Goal: Information Seeking & Learning: Find specific fact

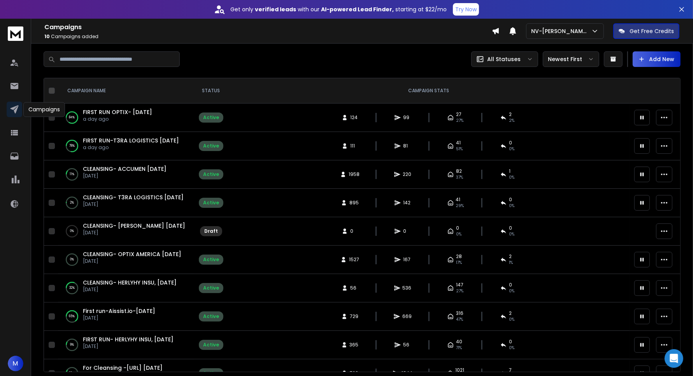
click at [124, 193] on span "CLEANSING- T3RA LOGISTICS [DATE]" at bounding box center [133, 197] width 101 height 8
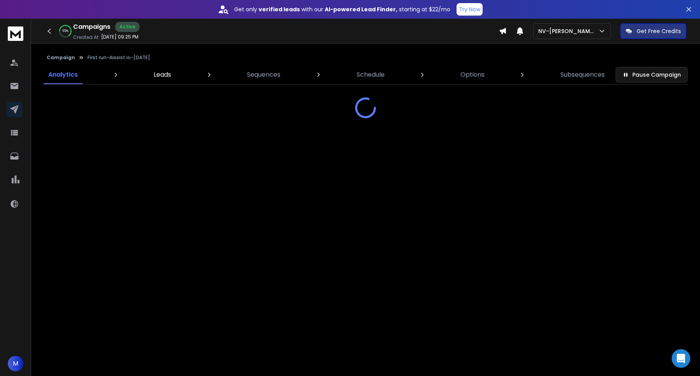
click at [160, 77] on p "Leads" at bounding box center [162, 74] width 17 height 9
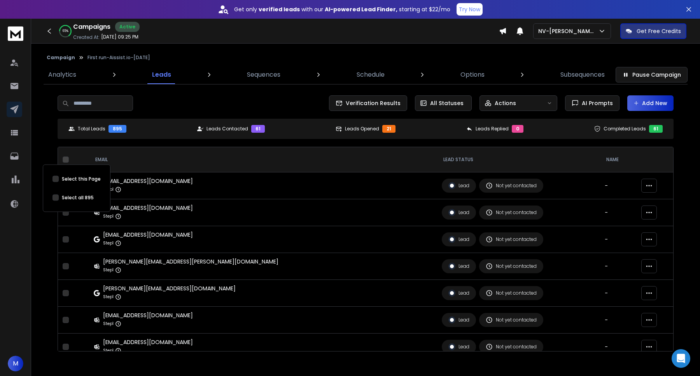
click at [51, 197] on div "Select this Page Select all 895" at bounding box center [77, 188] width 58 height 40
click at [54, 197] on button "Select this Page" at bounding box center [55, 197] width 6 height 6
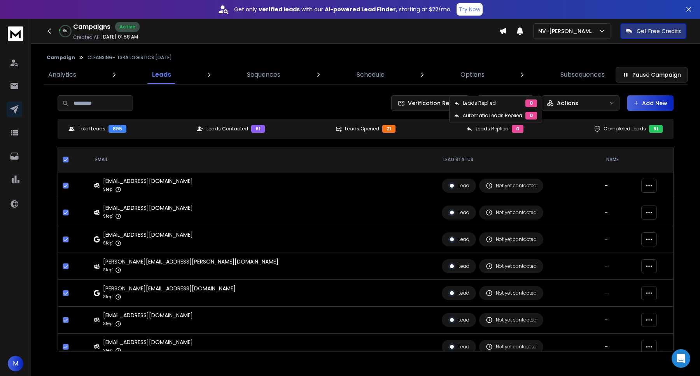
click at [503, 103] on div "Leads Replied 0" at bounding box center [495, 103] width 83 height 8
click at [512, 105] on p "All Statuses" at bounding box center [508, 103] width 33 height 8
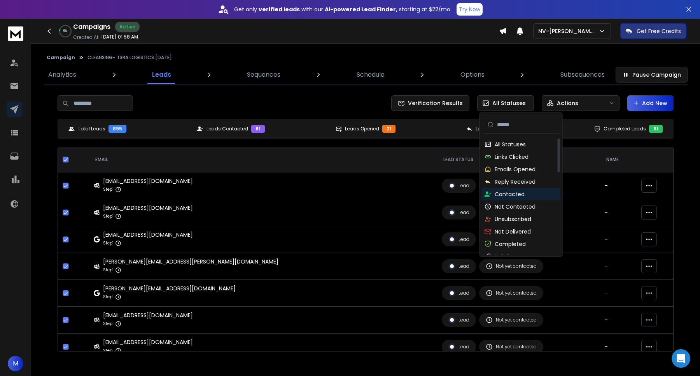
click at [510, 191] on p "Contacted" at bounding box center [510, 194] width 30 height 8
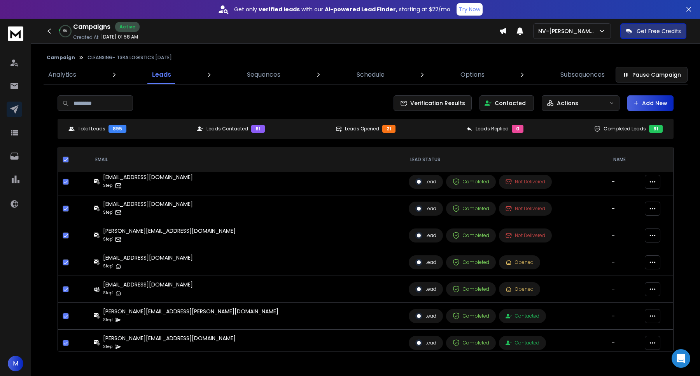
scroll to position [590, 0]
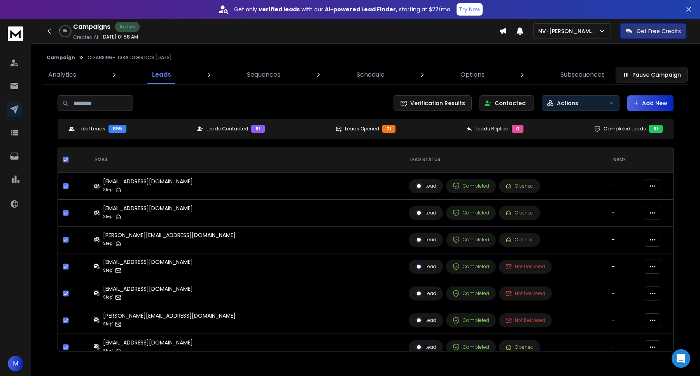
click at [558, 103] on p "Actions" at bounding box center [567, 103] width 21 height 8
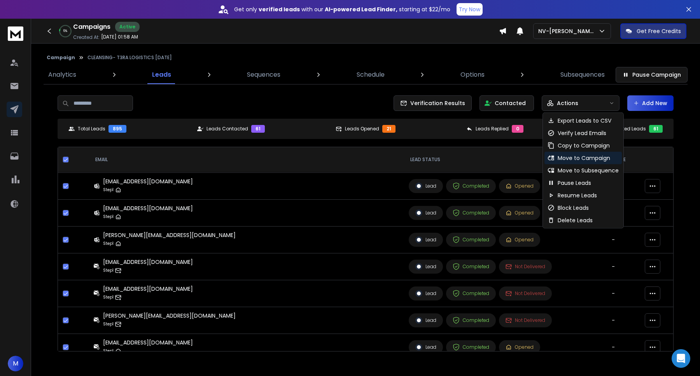
click at [572, 159] on p "Move to Campaign" at bounding box center [584, 158] width 52 height 8
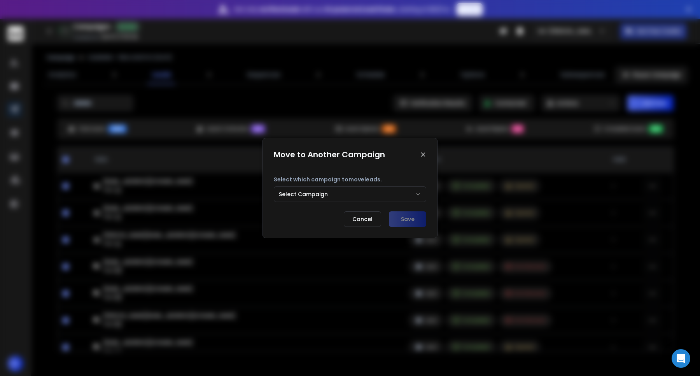
click at [419, 154] on div "Move to Another Campaign" at bounding box center [350, 154] width 152 height 11
click at [426, 153] on div "Move to Another Campaign Select which campaign to move leads. Select Campaign C…" at bounding box center [349, 188] width 175 height 100
click at [350, 217] on p "Cancel" at bounding box center [362, 219] width 37 height 16
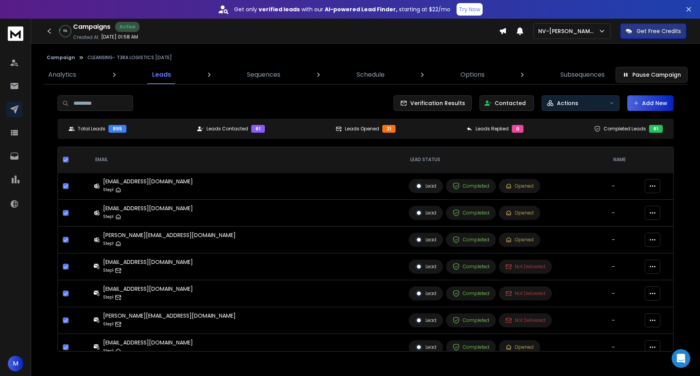
click at [601, 98] on button "Actions" at bounding box center [581, 103] width 78 height 16
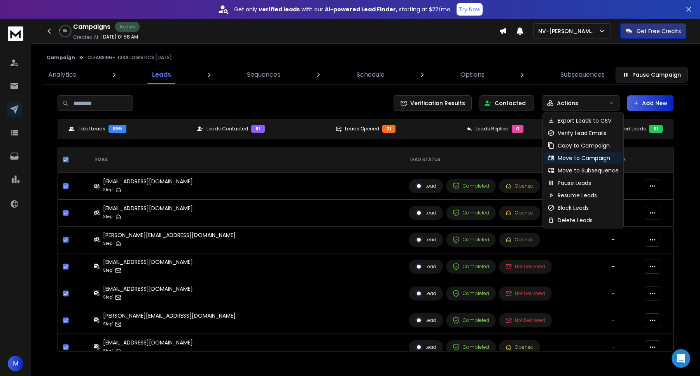
click at [579, 157] on p "Move to Campaign" at bounding box center [584, 158] width 52 height 8
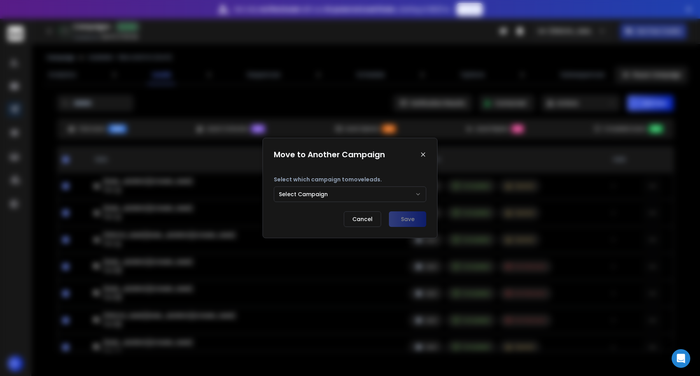
click at [343, 197] on button "Select Campaign" at bounding box center [350, 194] width 152 height 16
click at [409, 218] on button "Save" at bounding box center [407, 219] width 37 height 16
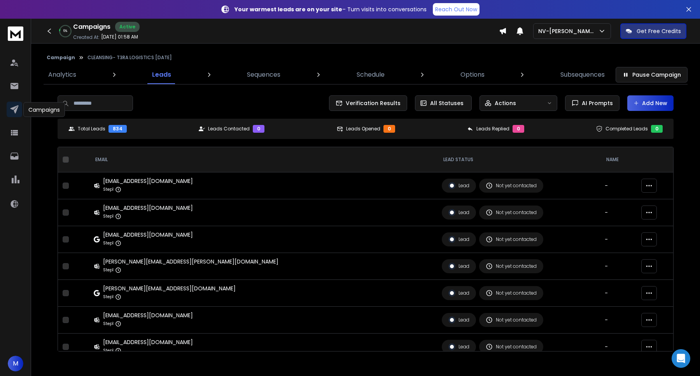
click at [14, 106] on icon at bounding box center [14, 109] width 9 height 9
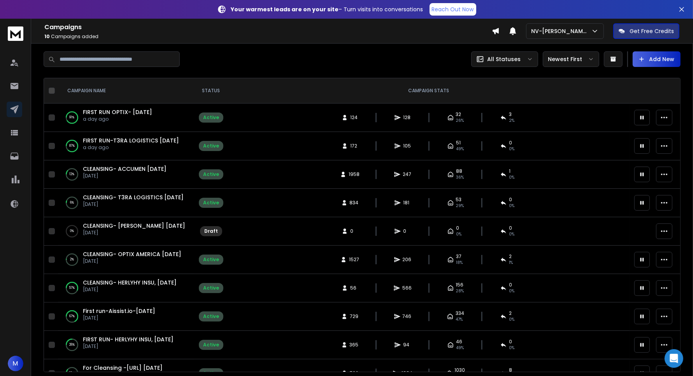
click at [115, 258] on div "CLEANSING- OPTIX AMERICA [DATE][DATE]" at bounding box center [132, 259] width 98 height 19
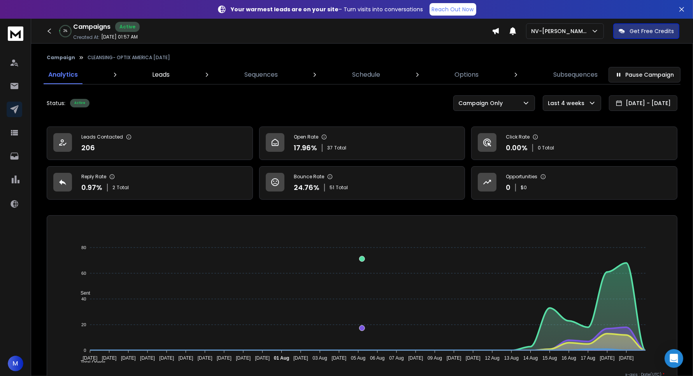
click at [152, 78] on p "Leads" at bounding box center [160, 74] width 17 height 9
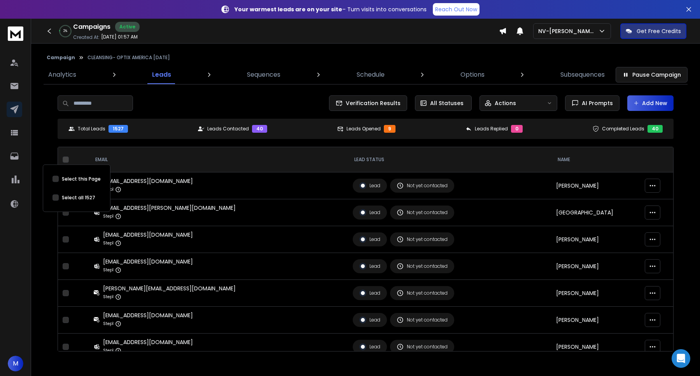
click at [53, 196] on button "Select this Page" at bounding box center [55, 197] width 6 height 6
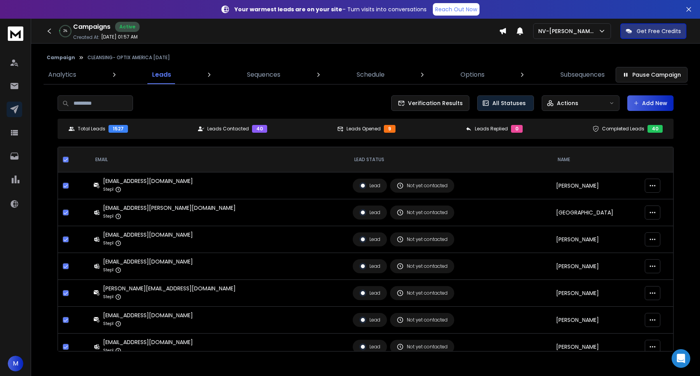
click at [527, 101] on button "All Statuses" at bounding box center [505, 103] width 57 height 16
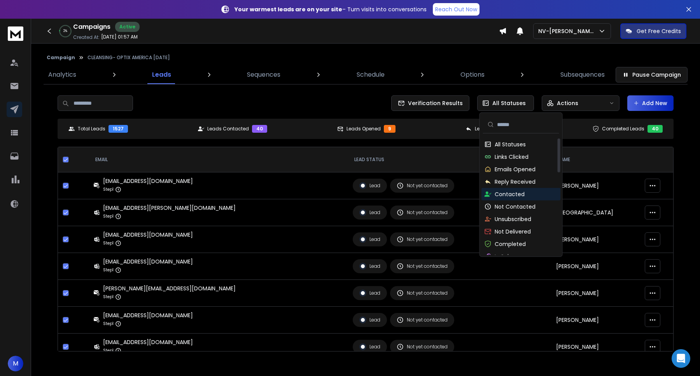
click at [509, 191] on p "Contacted" at bounding box center [510, 194] width 30 height 8
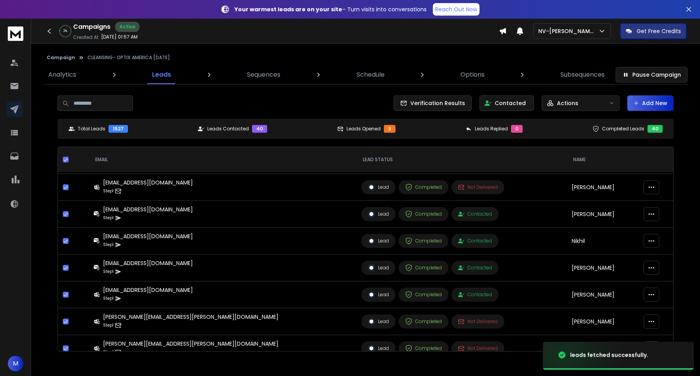
scroll to position [437, 0]
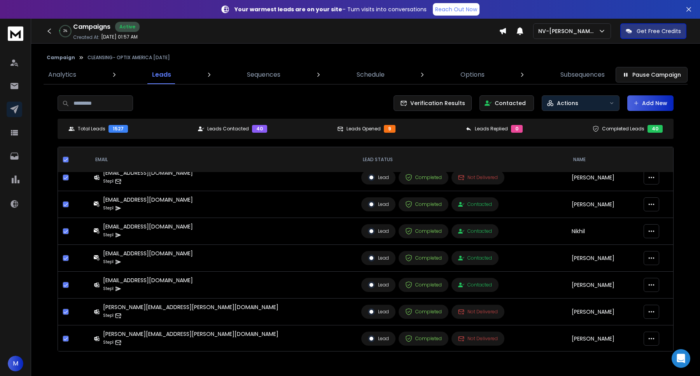
click at [576, 100] on p "Actions" at bounding box center [567, 103] width 21 height 8
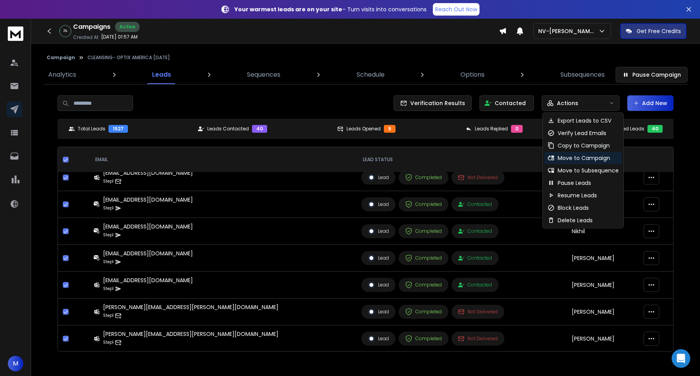
click at [577, 160] on p "Move to Campaign" at bounding box center [584, 158] width 52 height 8
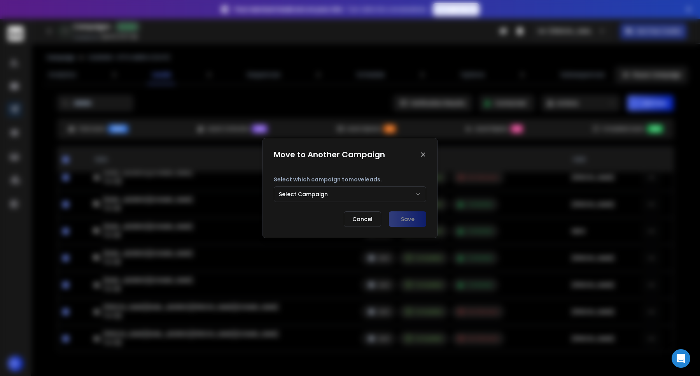
click at [338, 192] on button "Select Campaign" at bounding box center [350, 194] width 152 height 16
click at [410, 219] on button "Save" at bounding box center [407, 219] width 37 height 16
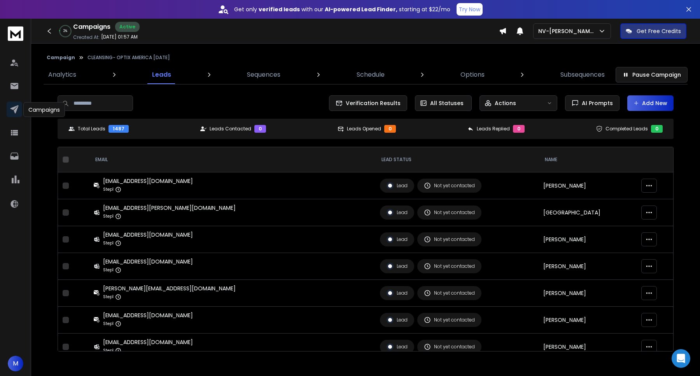
click at [14, 107] on icon at bounding box center [14, 109] width 8 height 8
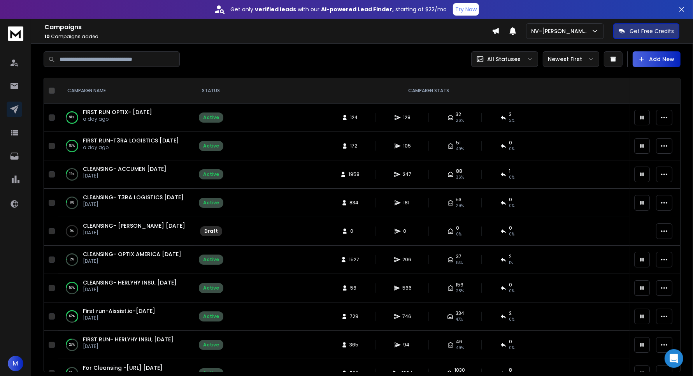
click at [136, 145] on p "a day ago" at bounding box center [131, 147] width 96 height 6
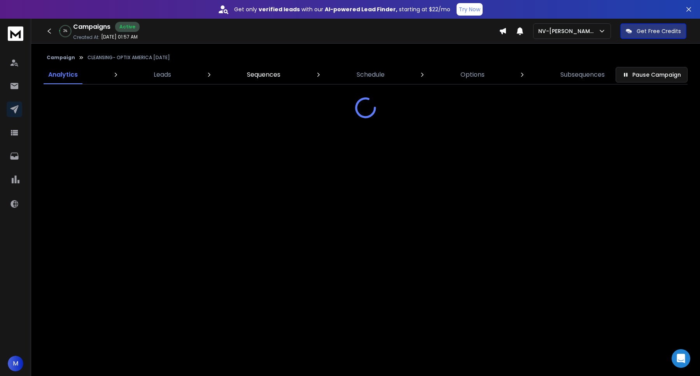
click at [251, 76] on p "Sequences" at bounding box center [263, 74] width 33 height 9
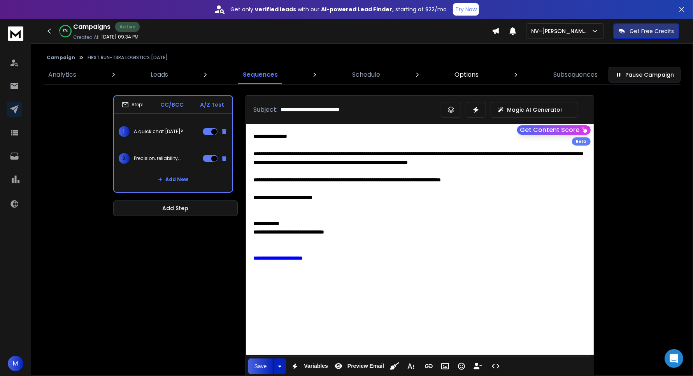
click at [472, 70] on p "Options" at bounding box center [467, 74] width 24 height 9
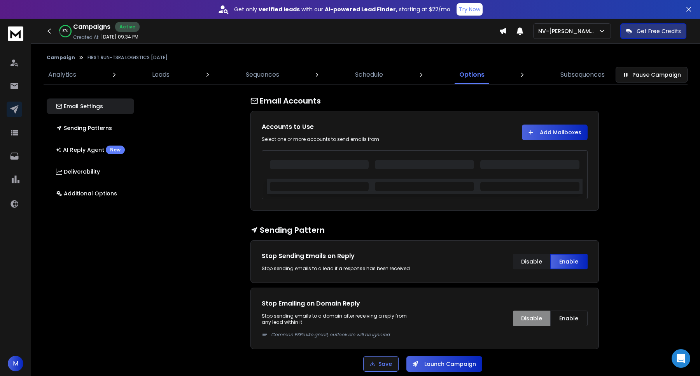
click at [337, 75] on div "Analytics Leads Sequences Schedule Options Subsequences" at bounding box center [327, 74] width 566 height 19
click at [368, 71] on p "Schedule" at bounding box center [369, 74] width 28 height 9
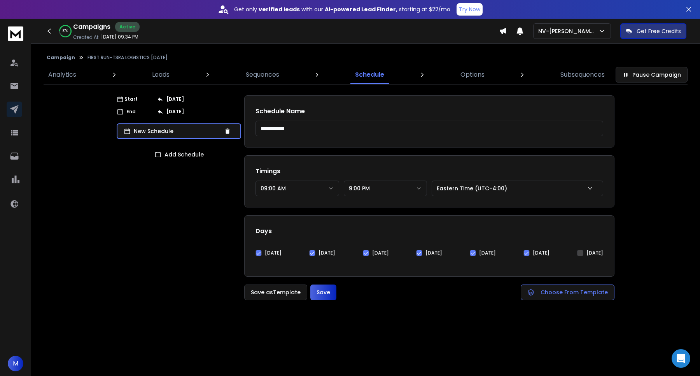
click at [177, 79] on div "Analytics Leads Sequences Schedule Options Subsequences" at bounding box center [327, 74] width 566 height 19
click at [166, 75] on p "Leads" at bounding box center [160, 74] width 17 height 9
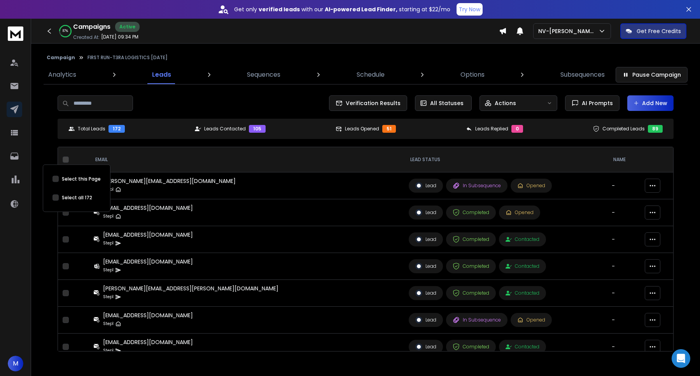
click at [54, 197] on button "Select this Page" at bounding box center [55, 197] width 6 height 6
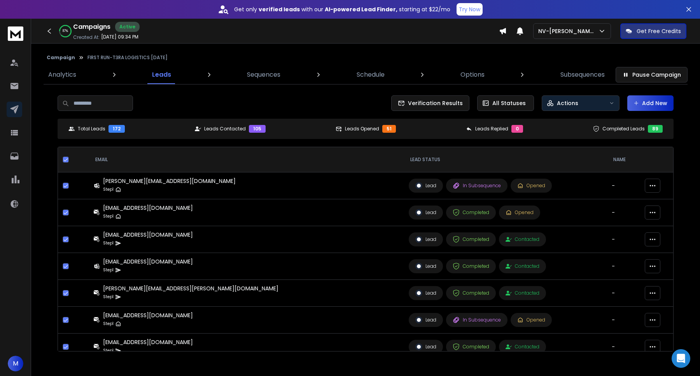
click at [565, 104] on p "Actions" at bounding box center [567, 103] width 21 height 8
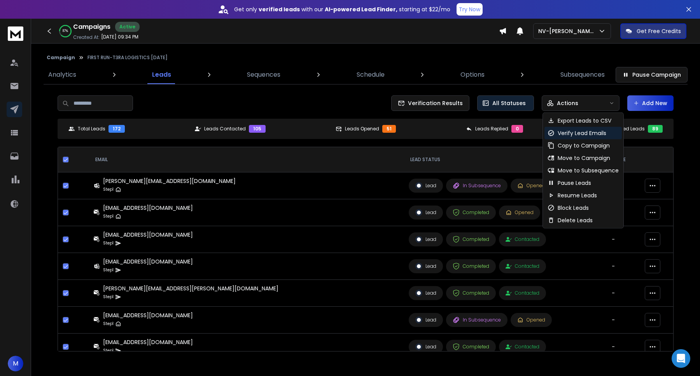
click at [522, 101] on p "All Statuses" at bounding box center [508, 103] width 33 height 8
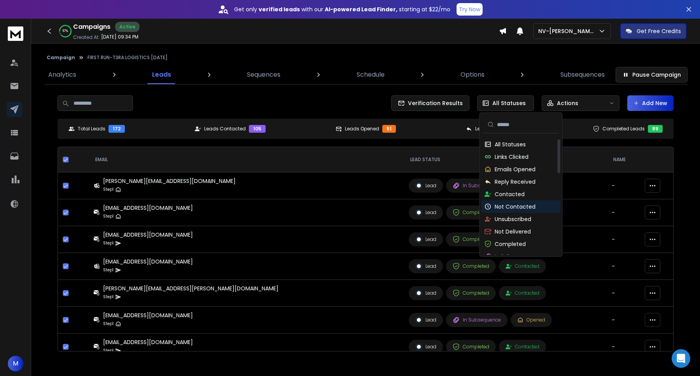
scroll to position [49, 0]
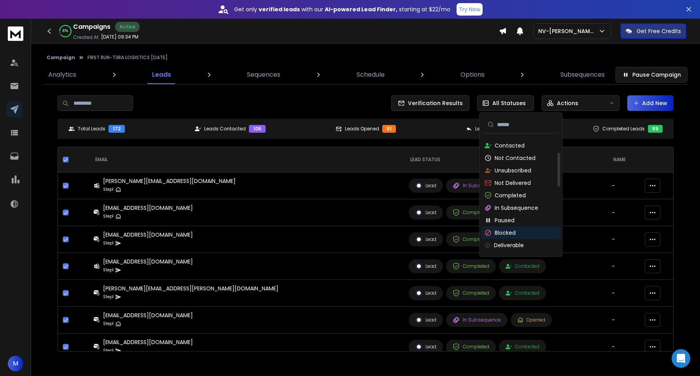
click at [510, 232] on p "Blocked" at bounding box center [505, 233] width 21 height 8
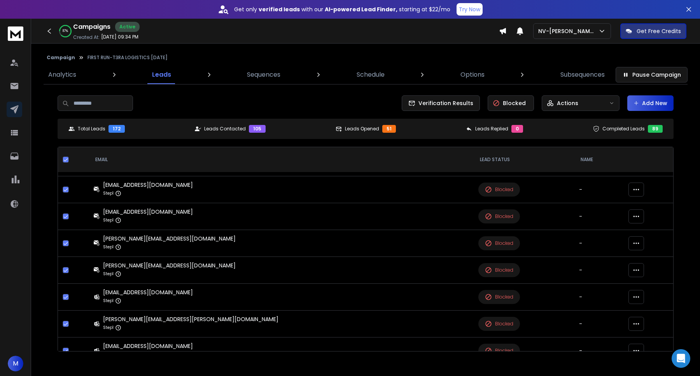
scroll to position [112, 0]
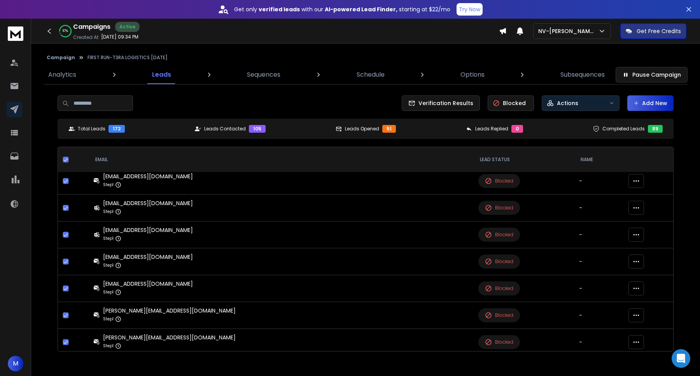
click at [563, 103] on p "Actions" at bounding box center [567, 103] width 21 height 8
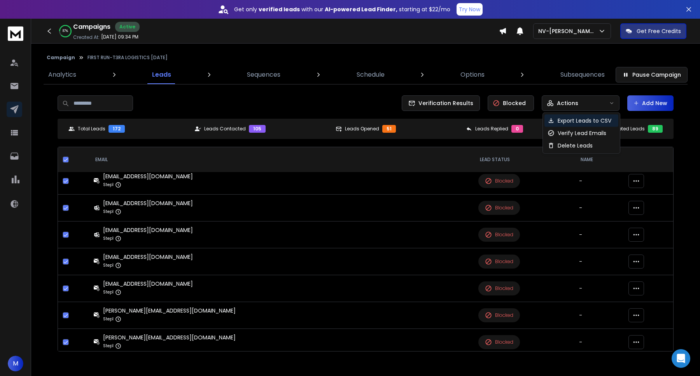
click at [583, 120] on p "Export Leads to CSV" at bounding box center [585, 121] width 54 height 8
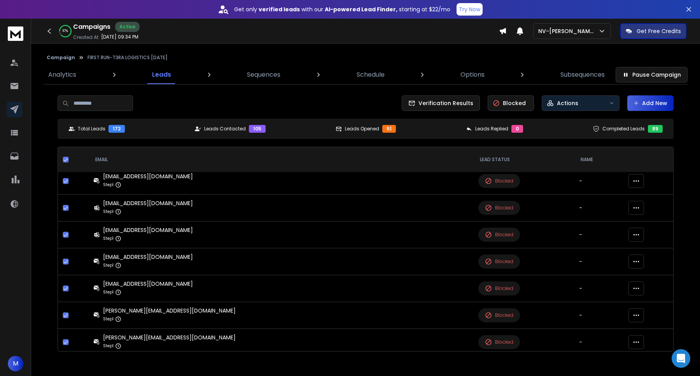
click at [585, 101] on div "Actions" at bounding box center [576, 103] width 59 height 8
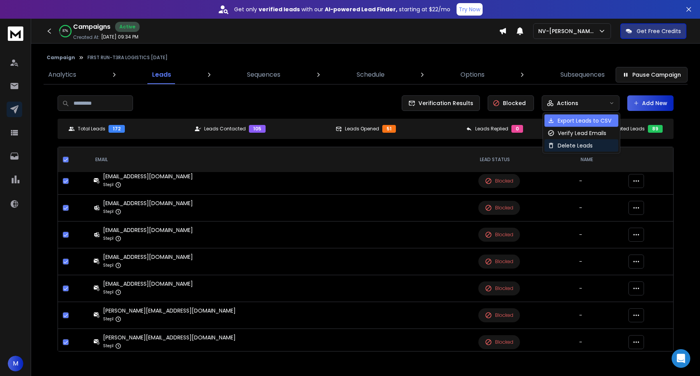
click at [578, 147] on p "Delete Leads" at bounding box center [575, 146] width 35 height 8
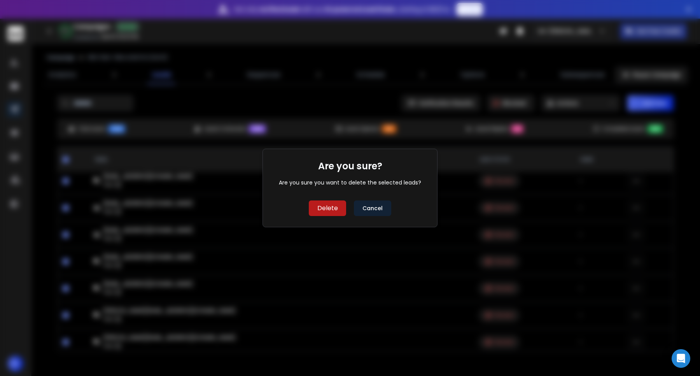
click at [322, 203] on button "Delete" at bounding box center [327, 208] width 37 height 16
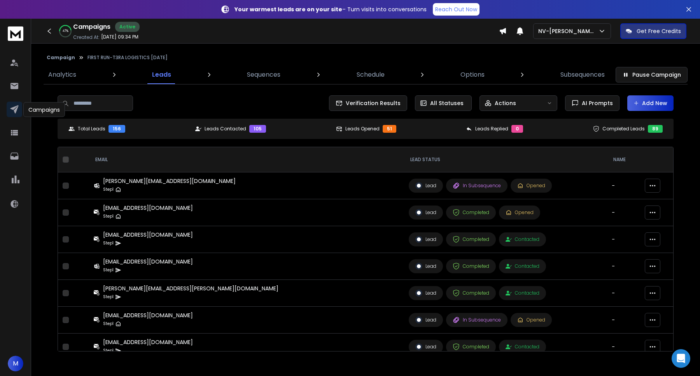
click at [15, 108] on icon at bounding box center [14, 109] width 9 height 9
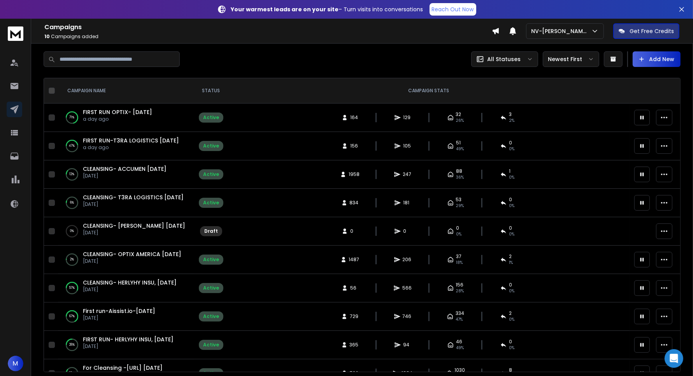
click at [113, 121] on p "a day ago" at bounding box center [117, 119] width 69 height 6
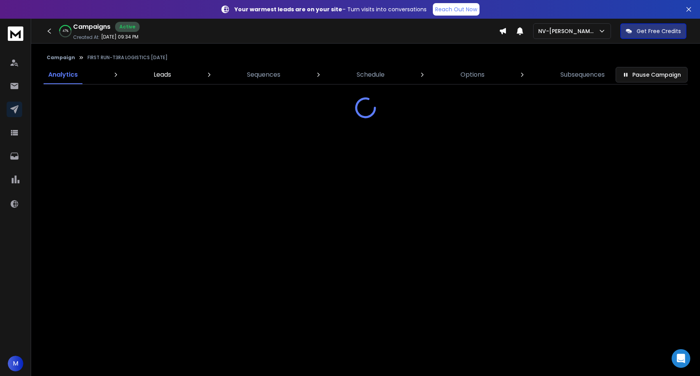
click at [156, 65] on link "Leads" at bounding box center [162, 74] width 27 height 19
click at [157, 68] on link "Leads" at bounding box center [162, 74] width 27 height 19
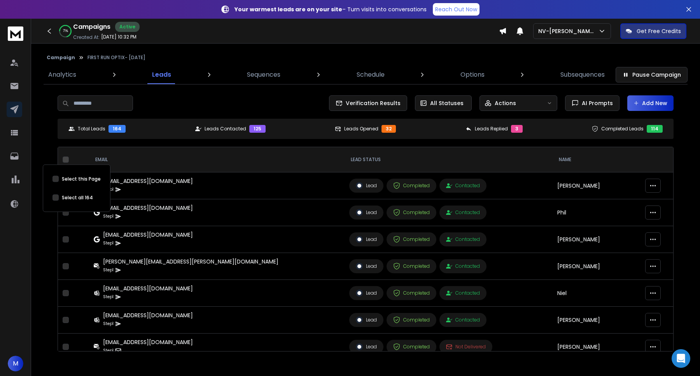
click at [55, 196] on button "Select this Page" at bounding box center [55, 197] width 6 height 6
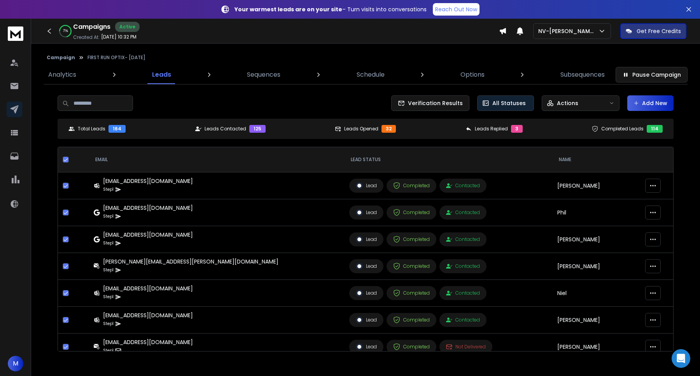
click at [500, 104] on p "All Statuses" at bounding box center [508, 103] width 33 height 8
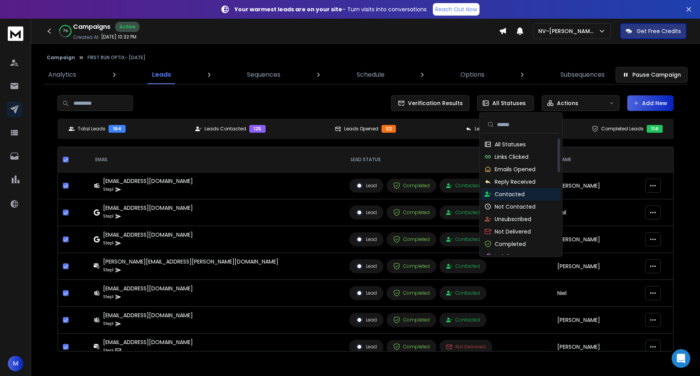
click at [516, 192] on p "Contacted" at bounding box center [510, 194] width 30 height 8
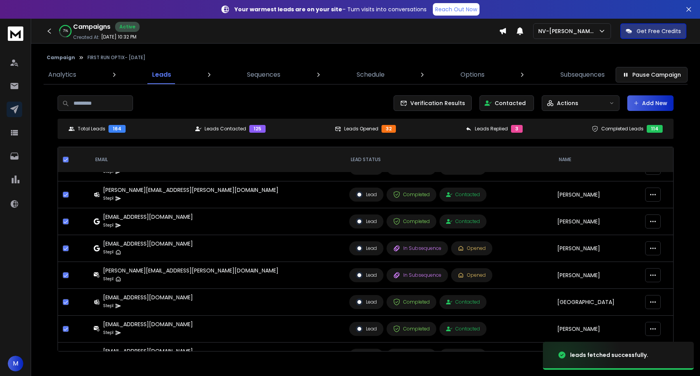
scroll to position [1173, 0]
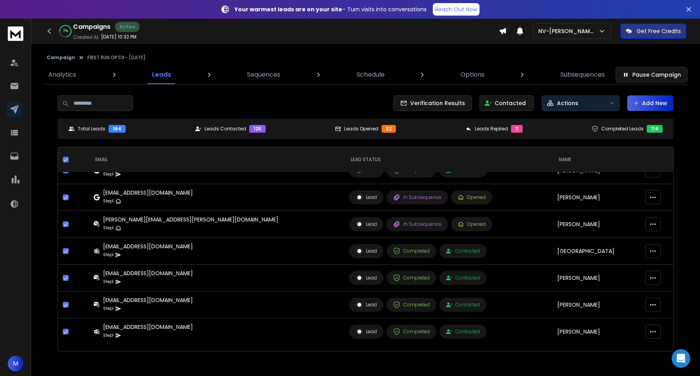
click at [562, 101] on p "Actions" at bounding box center [567, 103] width 21 height 8
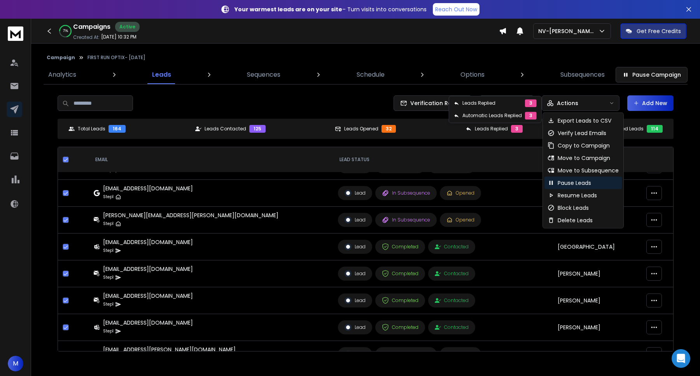
click at [506, 93] on div "Verification Results Contacted Actions Add New Total Leads 164 Leads Contacted …" at bounding box center [366, 219] width 644 height 254
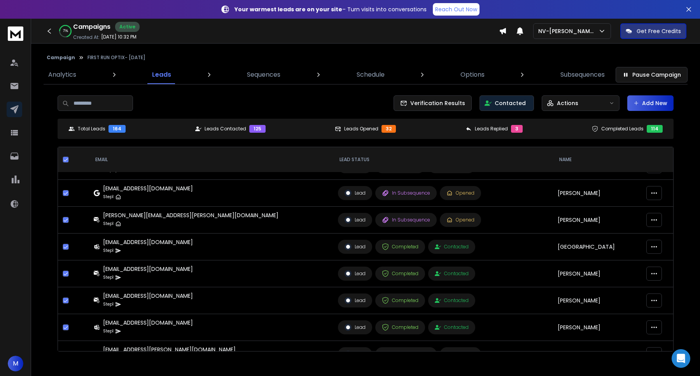
click at [504, 96] on button "Contacted" at bounding box center [506, 103] width 54 height 16
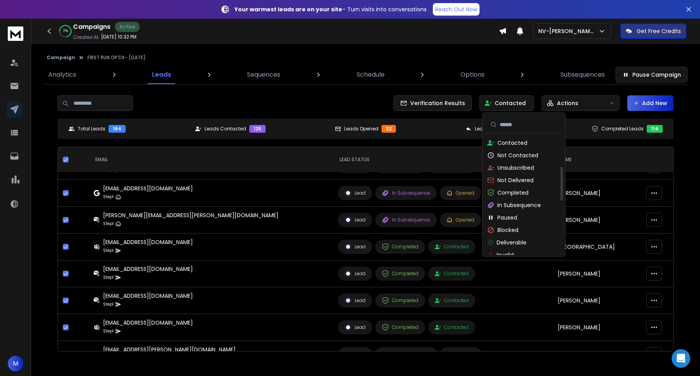
scroll to position [97, 0]
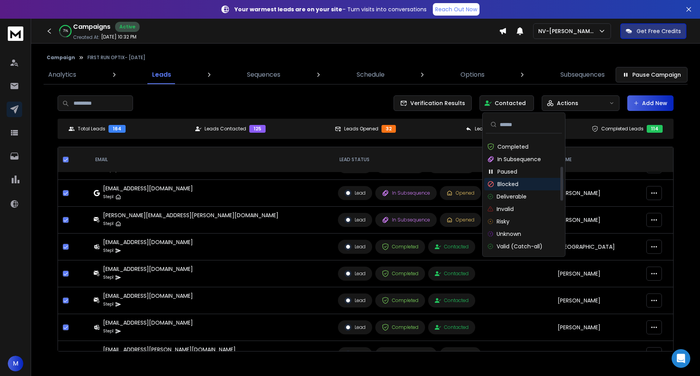
click at [512, 178] on div "Blocked" at bounding box center [523, 184] width 79 height 12
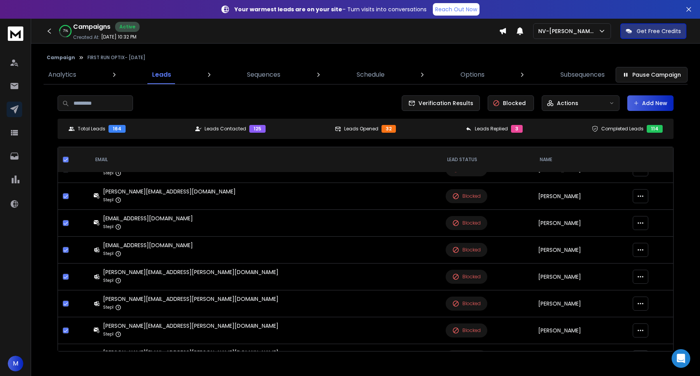
scroll to position [0, 0]
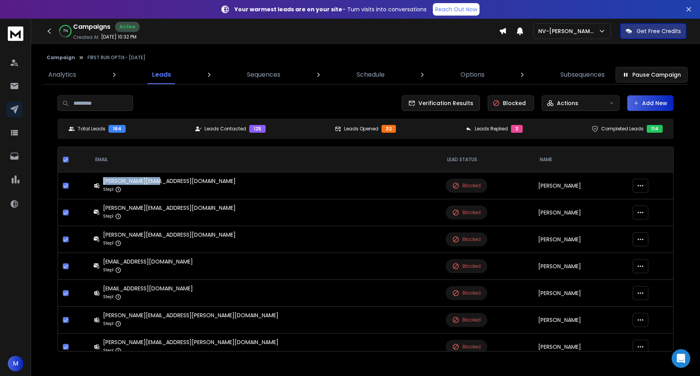
drag, startPoint x: 103, startPoint y: 179, endPoint x: 164, endPoint y: 179, distance: 61.1
click at [164, 179] on div "peter@hartermg.com Step 1" at bounding box center [265, 185] width 343 height 17
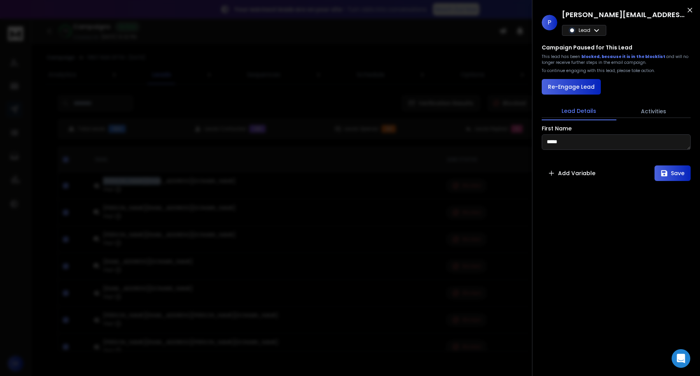
click at [688, 7] on icon "button" at bounding box center [690, 10] width 8 height 8
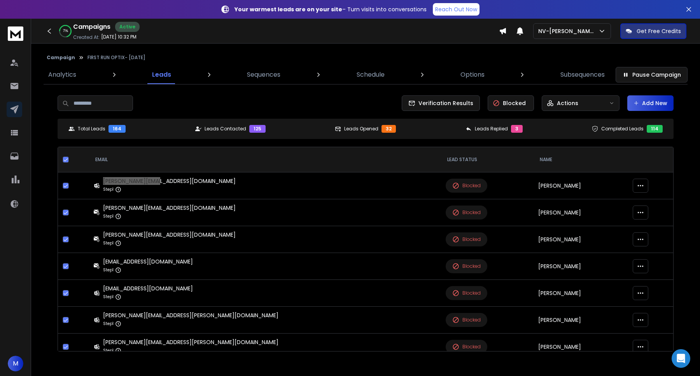
click at [139, 180] on div "[PERSON_NAME][EMAIL_ADDRESS][DOMAIN_NAME]" at bounding box center [169, 181] width 133 height 8
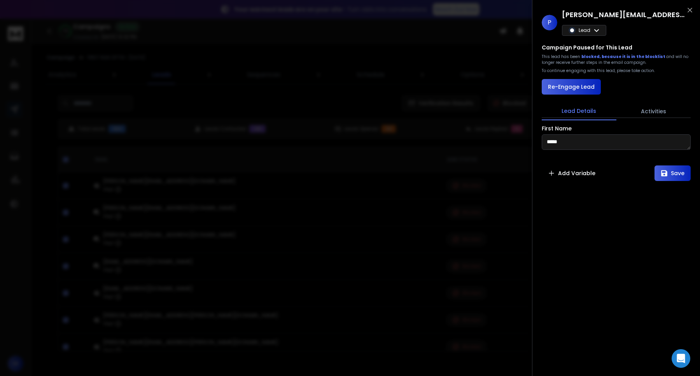
click at [611, 11] on h1 "[PERSON_NAME][EMAIL_ADDRESS][DOMAIN_NAME]" at bounding box center [624, 14] width 124 height 11
click at [611, 10] on h1 "[PERSON_NAME][EMAIL_ADDRESS][DOMAIN_NAME]" at bounding box center [624, 14] width 124 height 11
copy h1 "[PERSON_NAME][EMAIL_ADDRESS][DOMAIN_NAME]"
drag, startPoint x: 208, startPoint y: 183, endPoint x: 207, endPoint y: 179, distance: 4.1
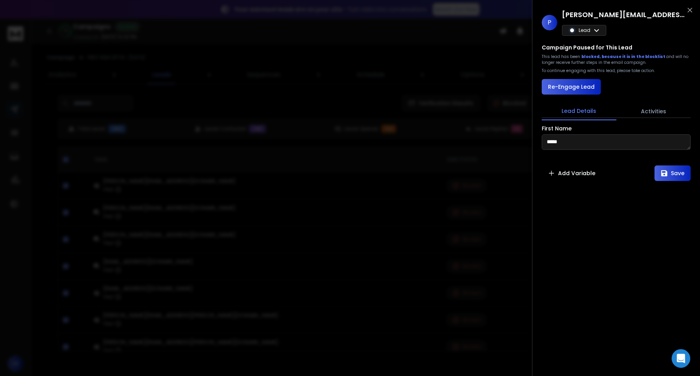
click at [208, 182] on div at bounding box center [350, 188] width 700 height 376
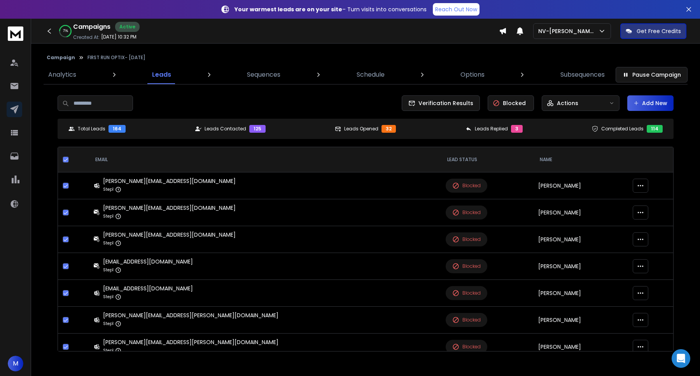
click at [164, 217] on div "Step 1" at bounding box center [169, 216] width 133 height 8
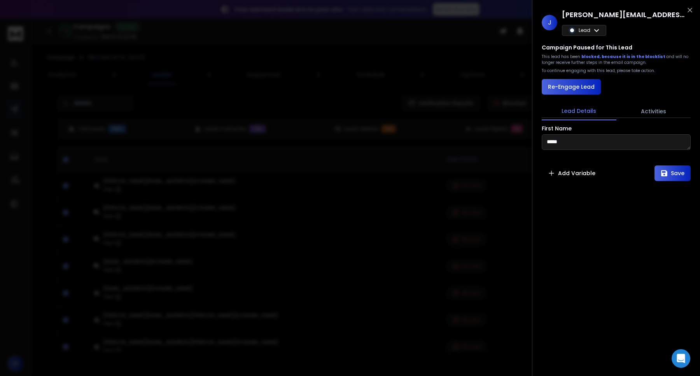
click at [621, 14] on h1 "[PERSON_NAME][EMAIL_ADDRESS][DOMAIN_NAME]" at bounding box center [624, 14] width 124 height 11
copy h1 "[PERSON_NAME][EMAIL_ADDRESS][DOMAIN_NAME]"
click at [159, 234] on div at bounding box center [350, 188] width 700 height 376
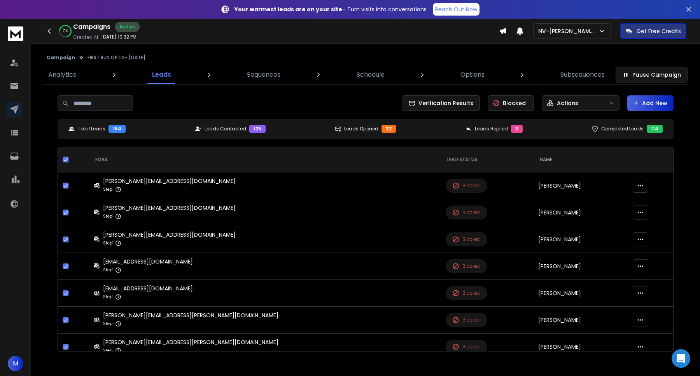
click at [159, 235] on div "[PERSON_NAME][EMAIL_ADDRESS][DOMAIN_NAME]" at bounding box center [169, 235] width 133 height 8
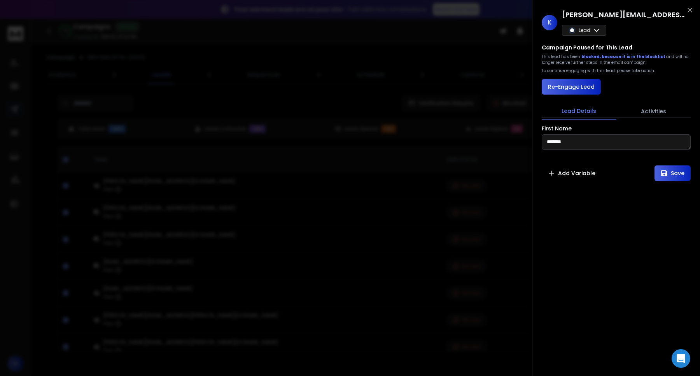
click at [609, 11] on h1 "[PERSON_NAME][EMAIL_ADDRESS][DOMAIN_NAME]" at bounding box center [624, 14] width 124 height 11
copy h1 "[PERSON_NAME][EMAIL_ADDRESS][DOMAIN_NAME]"
click at [255, 242] on div at bounding box center [350, 188] width 700 height 376
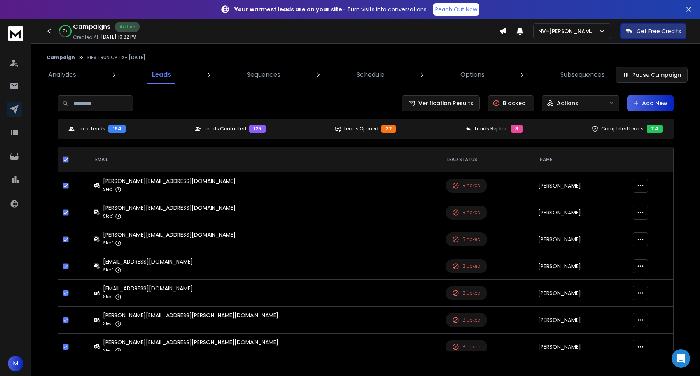
click at [140, 265] on div "[EMAIL_ADDRESS][DOMAIN_NAME]" at bounding box center [148, 261] width 90 height 8
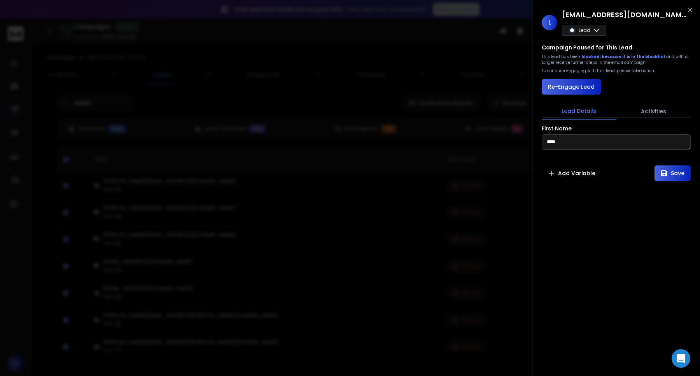
click at [630, 14] on h1 "[EMAIL_ADDRESS][DOMAIN_NAME]" at bounding box center [624, 14] width 124 height 11
copy h1 "[EMAIL_ADDRESS][DOMAIN_NAME]"
drag, startPoint x: 399, startPoint y: 229, endPoint x: 165, endPoint y: 273, distance: 237.8
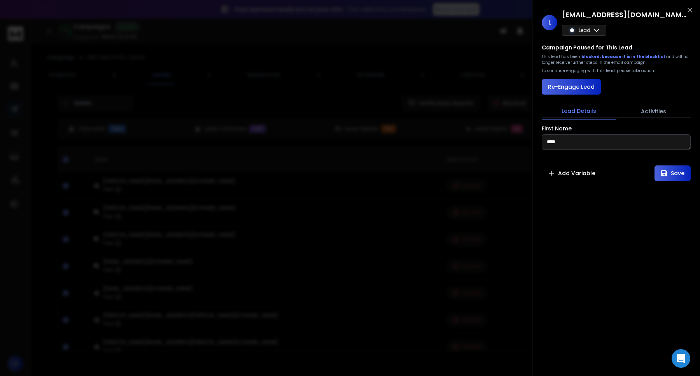
click at [399, 228] on div at bounding box center [350, 188] width 700 height 376
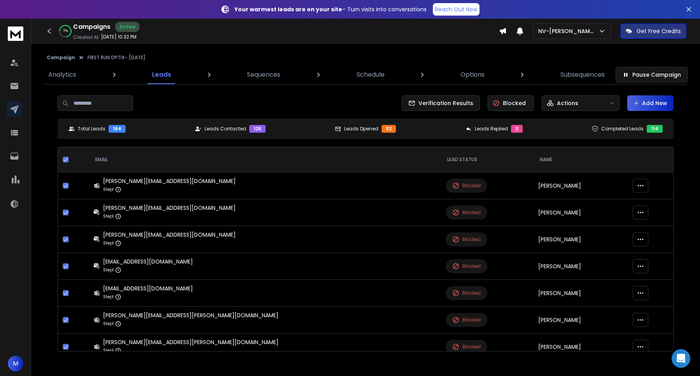
click at [136, 288] on div "[EMAIL_ADDRESS][DOMAIN_NAME]" at bounding box center [148, 288] width 90 height 8
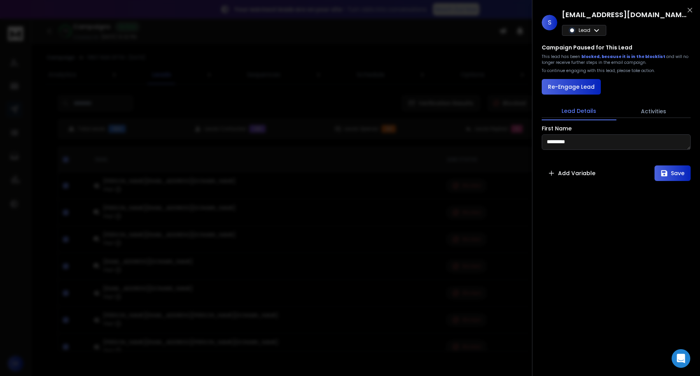
click at [592, 11] on h1 "[EMAIL_ADDRESS][DOMAIN_NAME]" at bounding box center [624, 14] width 124 height 11
copy h1 "[EMAIL_ADDRESS][DOMAIN_NAME]"
click at [444, 232] on div at bounding box center [350, 188] width 700 height 376
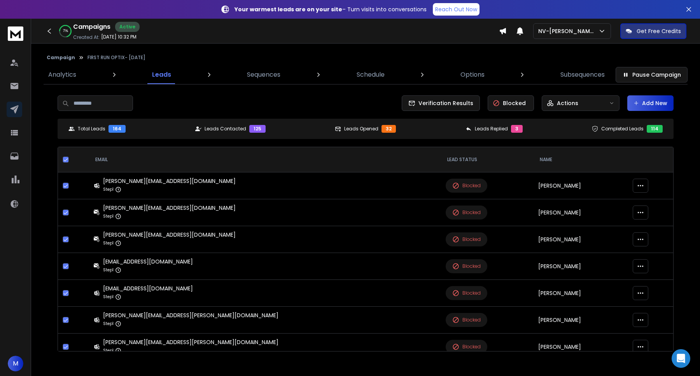
click at [148, 323] on div "Step 1" at bounding box center [190, 324] width 175 height 8
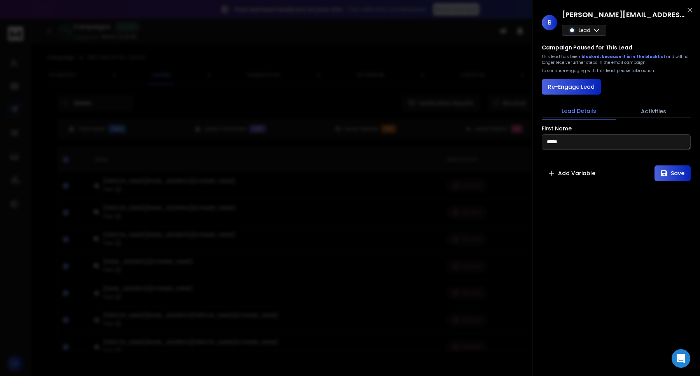
click at [614, 10] on h1 "[PERSON_NAME][EMAIL_ADDRESS][PERSON_NAME][DOMAIN_NAME]" at bounding box center [624, 14] width 124 height 11
copy h1 "[PERSON_NAME][EMAIL_ADDRESS][PERSON_NAME][DOMAIN_NAME]"
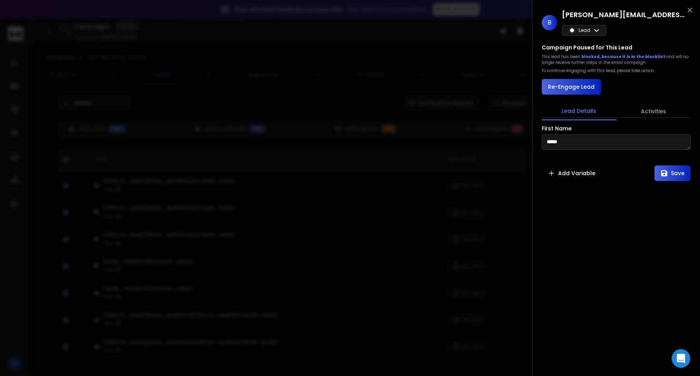
click at [364, 160] on div at bounding box center [350, 188] width 700 height 376
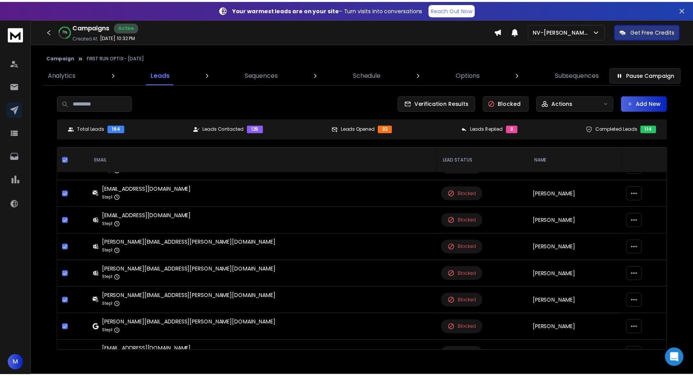
scroll to position [97, 0]
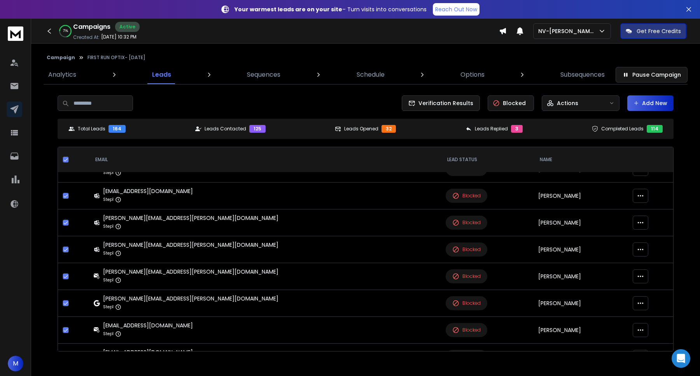
click at [246, 243] on div "eric.dean@netpmdsolutions.com Step 1" at bounding box center [265, 249] width 343 height 17
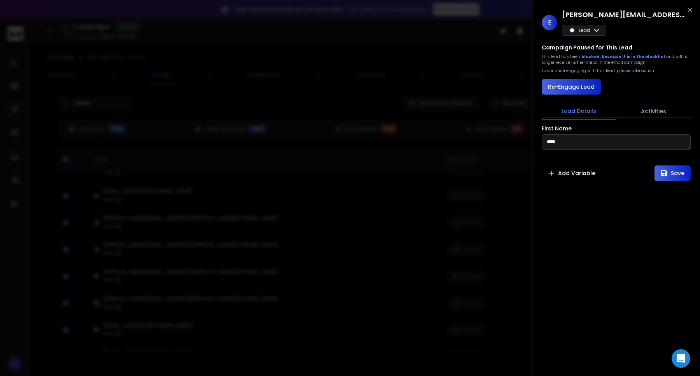
click at [644, 12] on h1 "[PERSON_NAME][EMAIL_ADDRESS][PERSON_NAME][DOMAIN_NAME]" at bounding box center [624, 14] width 124 height 11
copy h1 "[PERSON_NAME][EMAIL_ADDRESS][PERSON_NAME][DOMAIN_NAME]"
drag, startPoint x: 328, startPoint y: 189, endPoint x: 314, endPoint y: 182, distance: 15.3
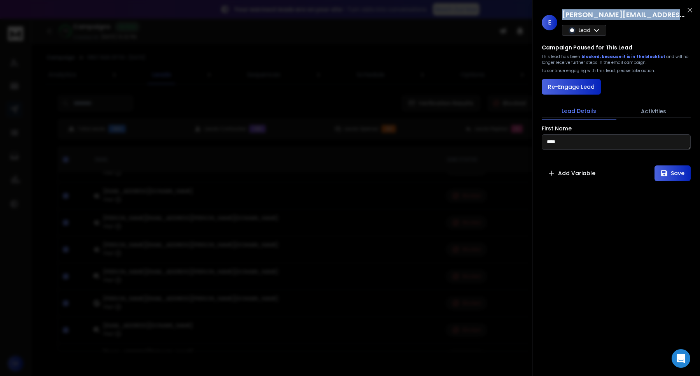
click at [327, 188] on div at bounding box center [350, 188] width 700 height 376
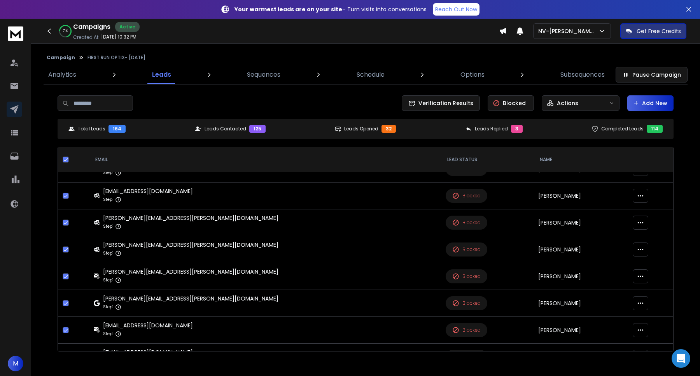
click at [136, 273] on div "[PERSON_NAME][EMAIL_ADDRESS][PERSON_NAME][DOMAIN_NAME]" at bounding box center [190, 272] width 175 height 8
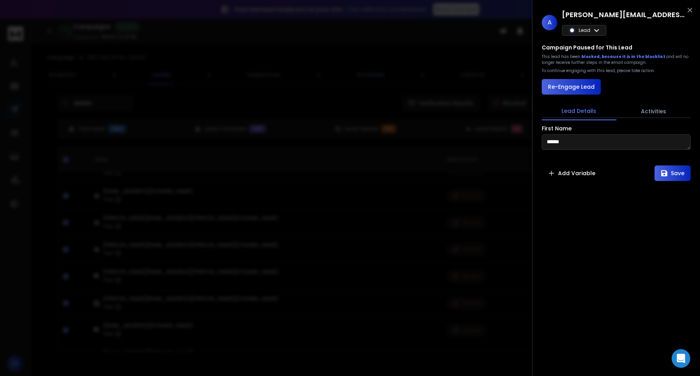
click at [579, 17] on h1 "[PERSON_NAME][EMAIL_ADDRESS][PERSON_NAME][DOMAIN_NAME]" at bounding box center [624, 14] width 124 height 11
copy h1 "[PERSON_NAME][EMAIL_ADDRESS][PERSON_NAME][DOMAIN_NAME]"
click at [456, 200] on div at bounding box center [350, 188] width 700 height 376
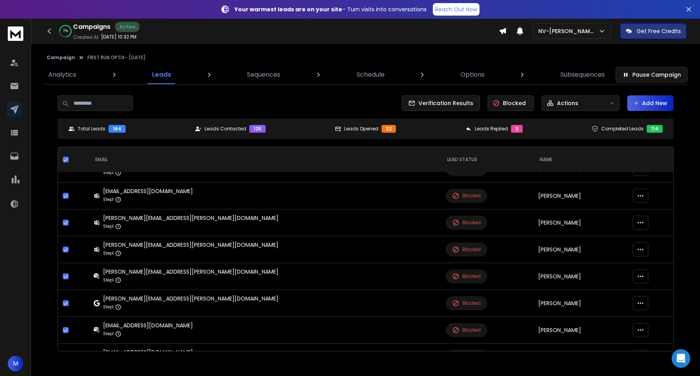
click at [150, 301] on div "[PERSON_NAME][EMAIL_ADDRESS][PERSON_NAME][DOMAIN_NAME]" at bounding box center [190, 298] width 175 height 8
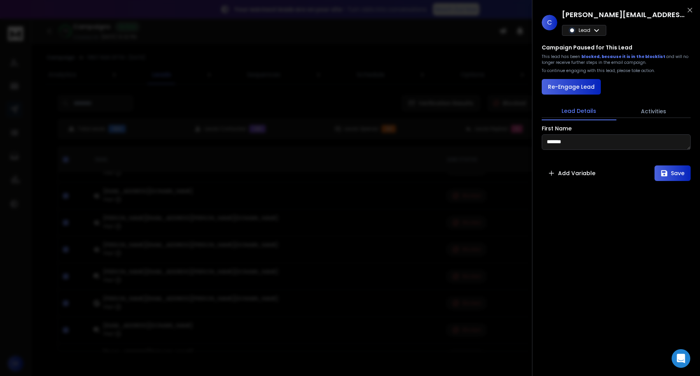
click at [626, 12] on h1 "[PERSON_NAME][EMAIL_ADDRESS][PERSON_NAME][DOMAIN_NAME]" at bounding box center [624, 14] width 124 height 11
copy h1 "[PERSON_NAME][EMAIL_ADDRESS][PERSON_NAME][DOMAIN_NAME]"
drag, startPoint x: 349, startPoint y: 205, endPoint x: 351, endPoint y: 199, distance: 6.0
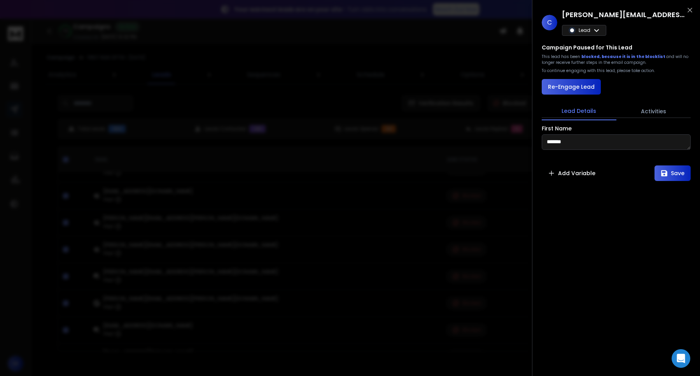
click at [349, 205] on div at bounding box center [350, 188] width 700 height 376
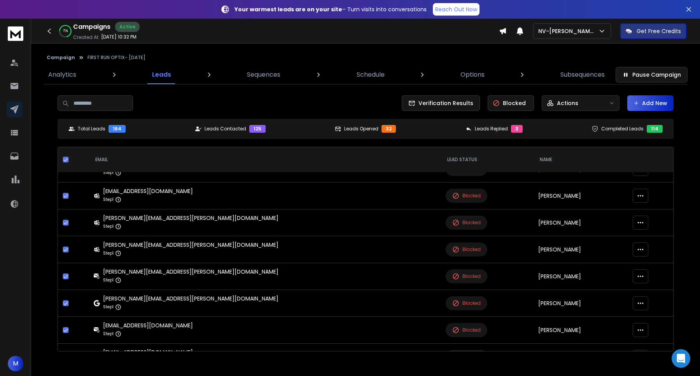
click at [124, 329] on div "[EMAIL_ADDRESS][DOMAIN_NAME]" at bounding box center [148, 325] width 90 height 8
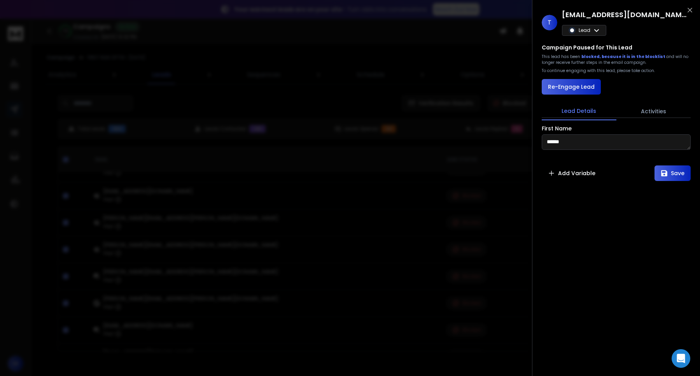
click at [611, 17] on h1 "[EMAIL_ADDRESS][DOMAIN_NAME]" at bounding box center [624, 14] width 124 height 11
copy h1 "[EMAIL_ADDRESS][DOMAIN_NAME]"
click at [623, 12] on h1 "[EMAIL_ADDRESS][DOMAIN_NAME]" at bounding box center [624, 14] width 124 height 11
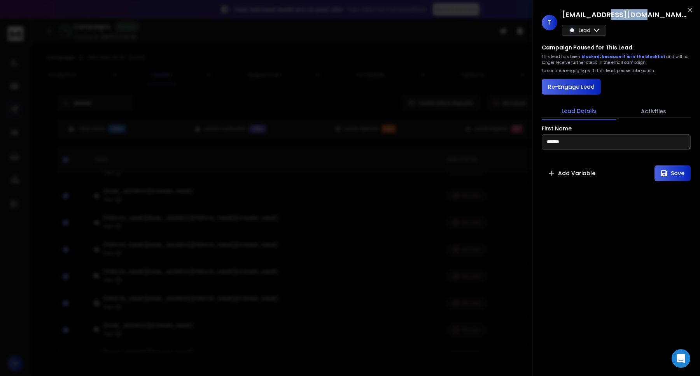
click at [623, 12] on h1 "[EMAIL_ADDRESS][DOMAIN_NAME]" at bounding box center [624, 14] width 124 height 11
click at [365, 187] on div at bounding box center [350, 188] width 700 height 376
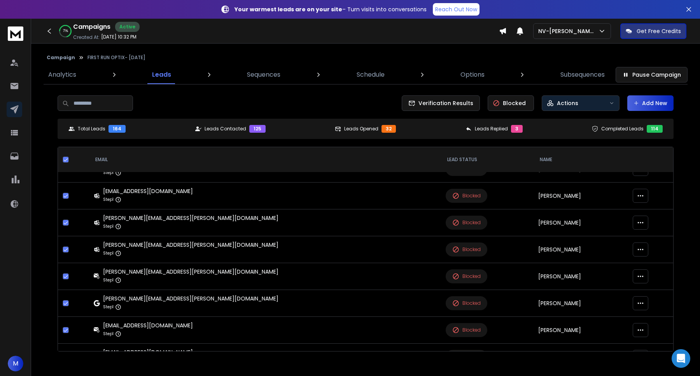
click at [570, 96] on button "Actions" at bounding box center [581, 103] width 78 height 16
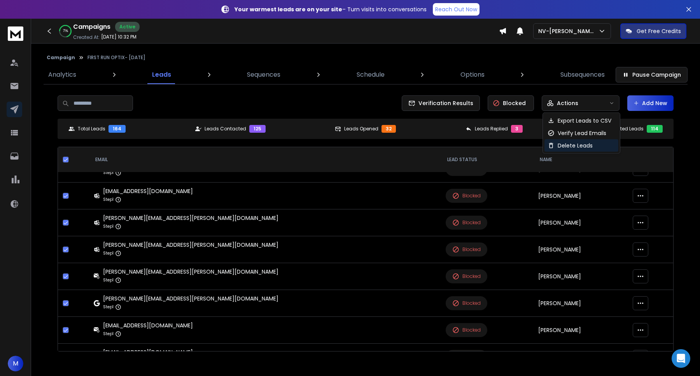
click at [570, 143] on p "Delete Leads" at bounding box center [575, 146] width 35 height 8
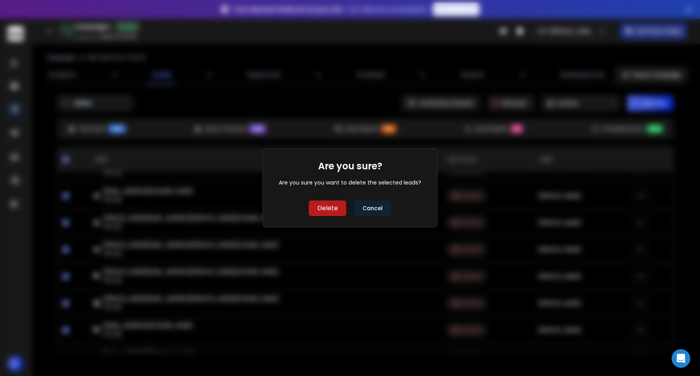
click at [333, 205] on button "Delete" at bounding box center [327, 208] width 37 height 16
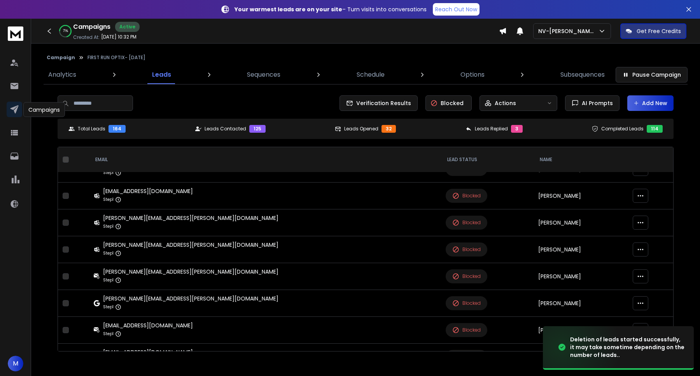
click at [16, 105] on icon at bounding box center [14, 109] width 9 height 9
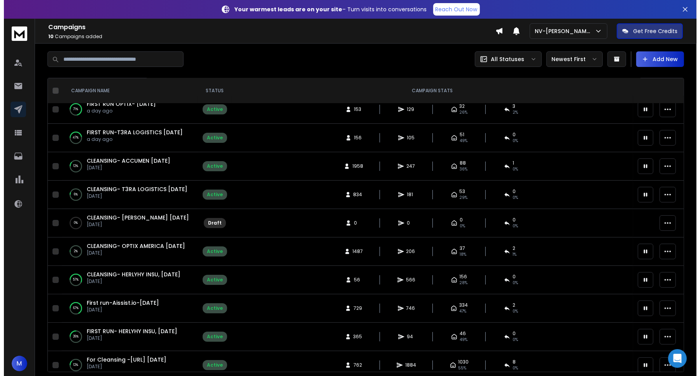
scroll to position [23, 0]
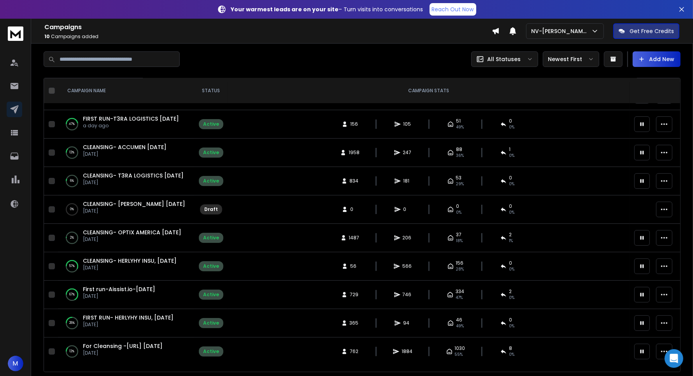
click at [150, 351] on p "[DATE]" at bounding box center [123, 353] width 80 height 6
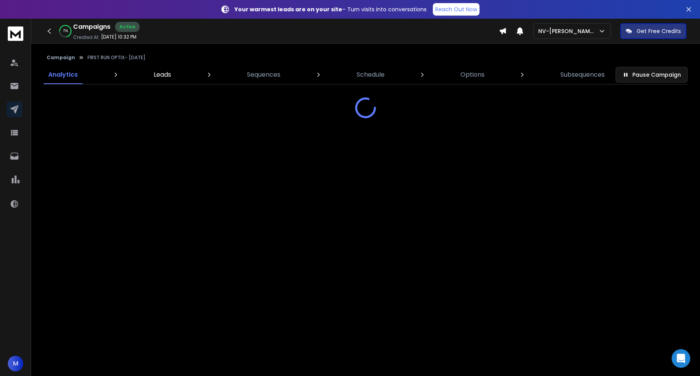
click at [156, 78] on p "Leads" at bounding box center [162, 74] width 17 height 9
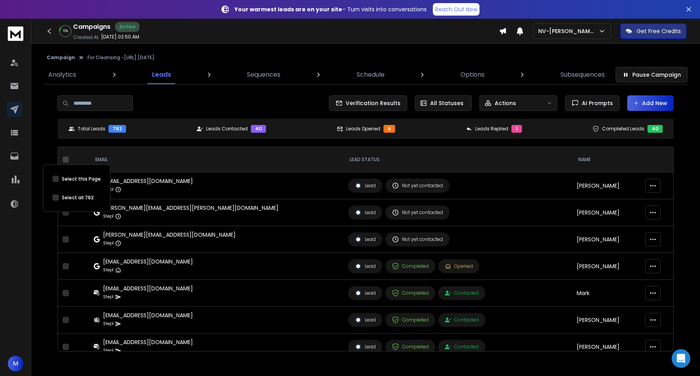
click at [57, 199] on button "Select this Page" at bounding box center [55, 197] width 6 height 6
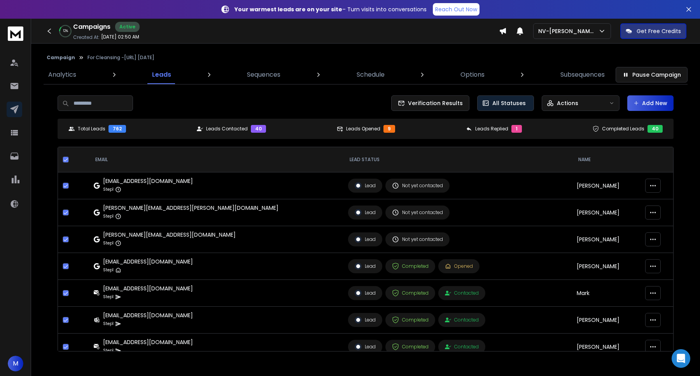
click at [496, 100] on p "All Statuses" at bounding box center [508, 103] width 33 height 8
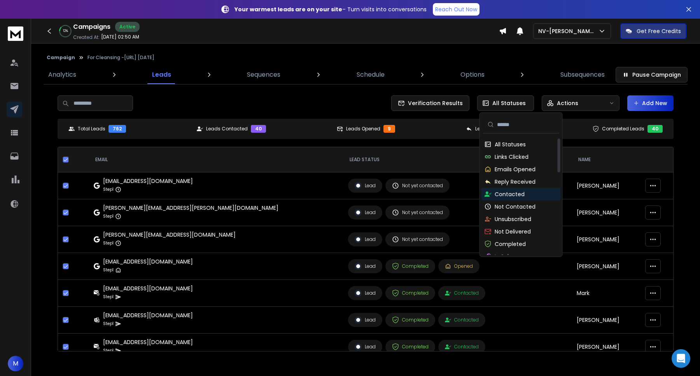
click at [508, 190] on p "Contacted" at bounding box center [510, 194] width 30 height 8
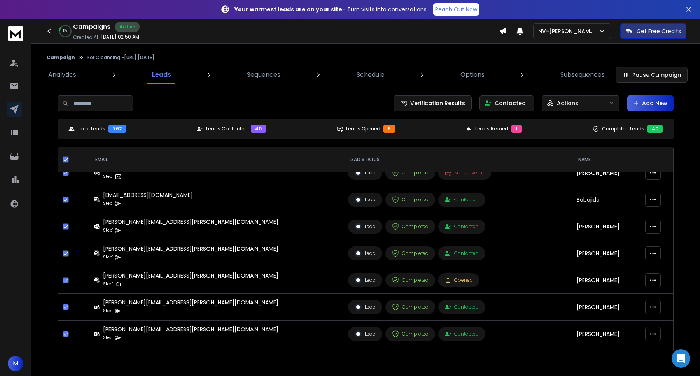
scroll to position [904, 0]
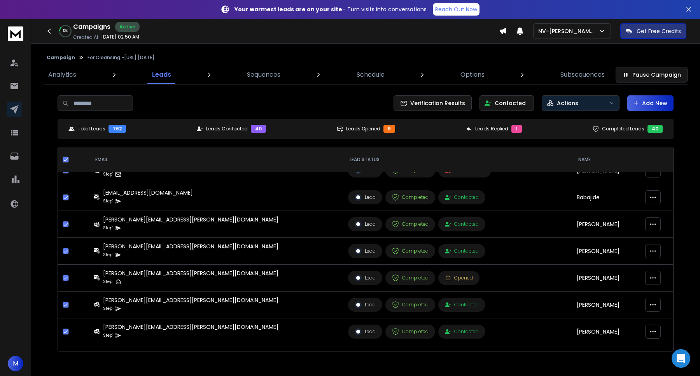
click at [569, 106] on p "Actions" at bounding box center [567, 103] width 21 height 8
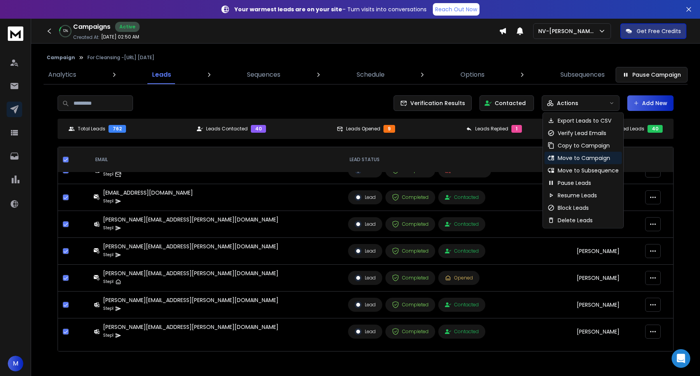
click at [567, 156] on p "Move to Campaign" at bounding box center [584, 158] width 52 height 8
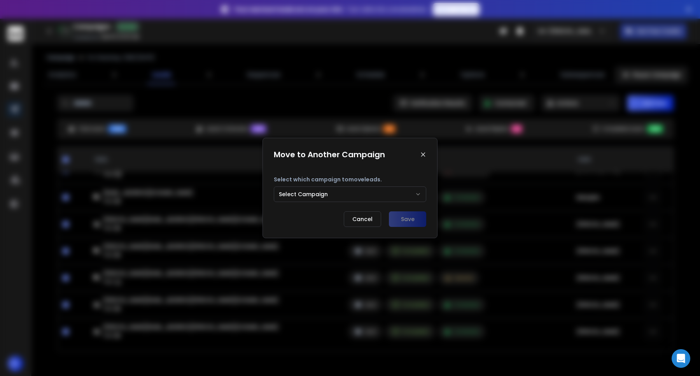
click at [372, 195] on button "Select Campaign" at bounding box center [350, 194] width 152 height 16
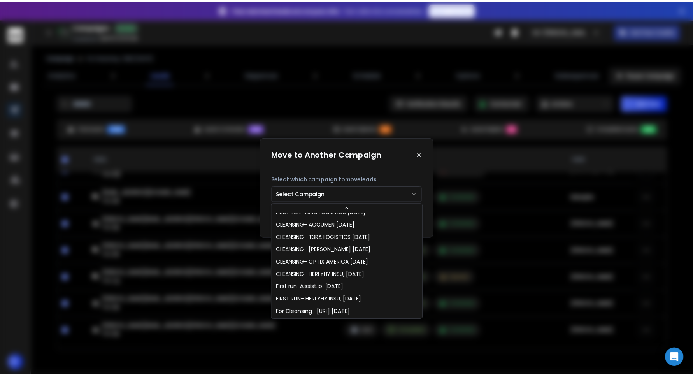
scroll to position [21, 0]
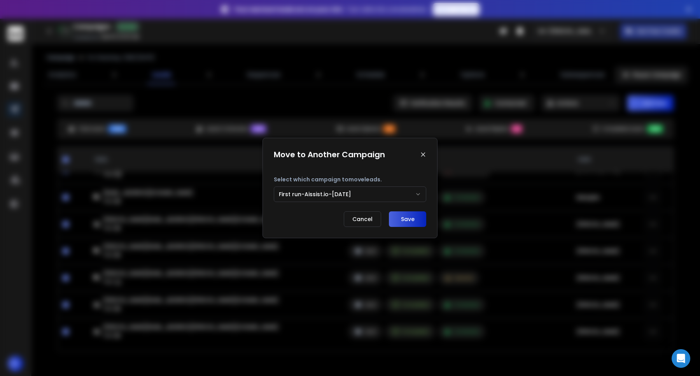
click at [404, 219] on button "Save" at bounding box center [407, 219] width 37 height 16
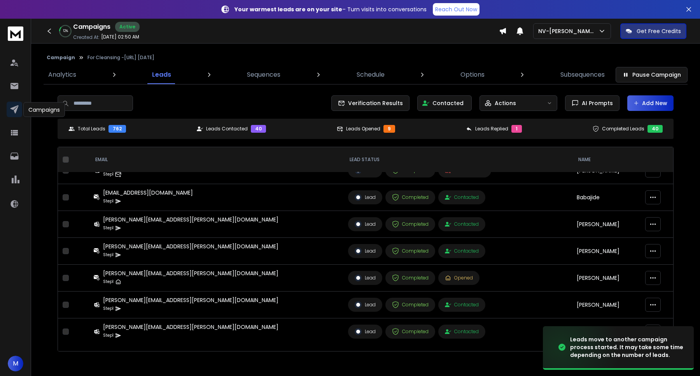
click at [14, 107] on icon at bounding box center [14, 109] width 8 height 8
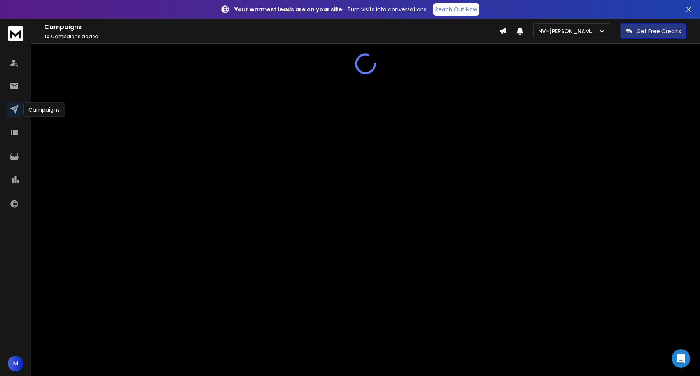
click at [15, 107] on icon at bounding box center [14, 109] width 8 height 8
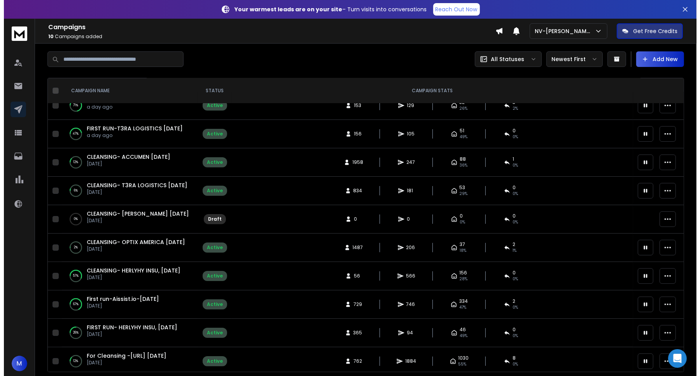
scroll to position [23, 0]
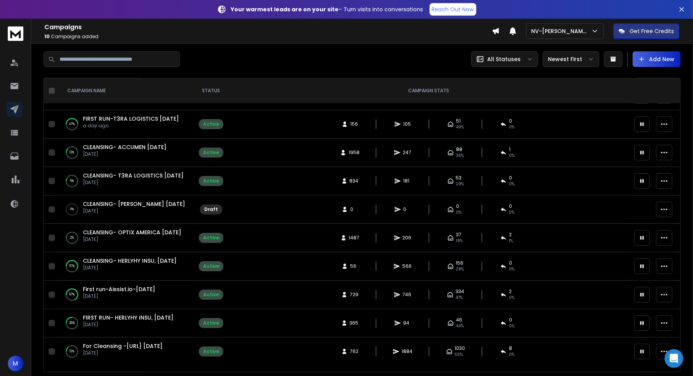
click at [133, 345] on span "For Cleansing -[URL] [DATE]" at bounding box center [123, 346] width 80 height 8
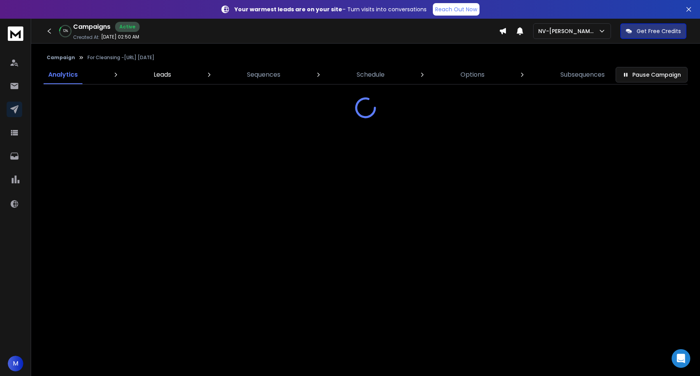
click at [169, 75] on p "Leads" at bounding box center [162, 74] width 17 height 9
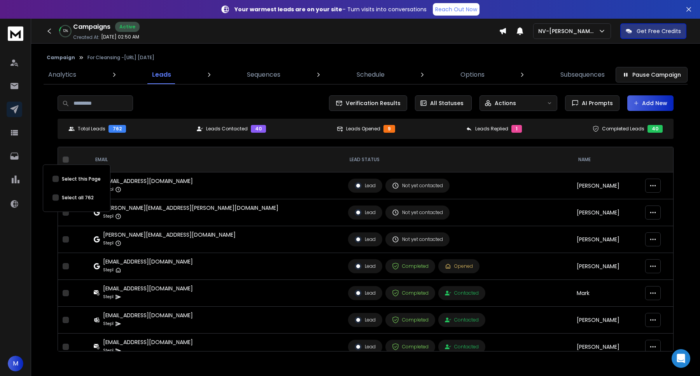
click at [55, 196] on button "Select this Page" at bounding box center [55, 197] width 6 height 6
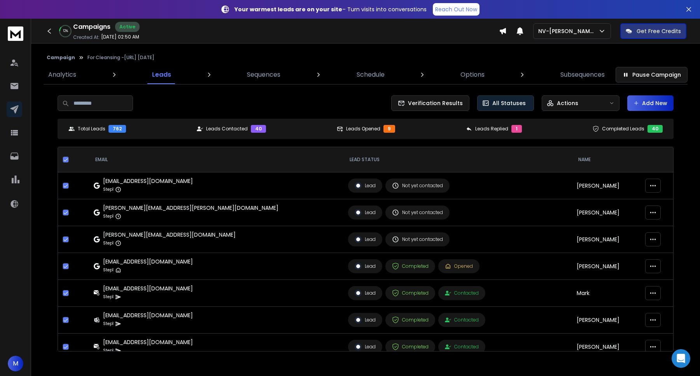
click at [497, 103] on p "All Statuses" at bounding box center [508, 103] width 33 height 8
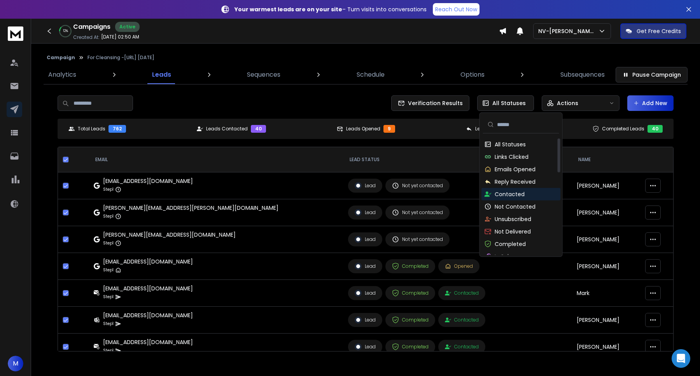
click at [514, 195] on p "Contacted" at bounding box center [510, 194] width 30 height 8
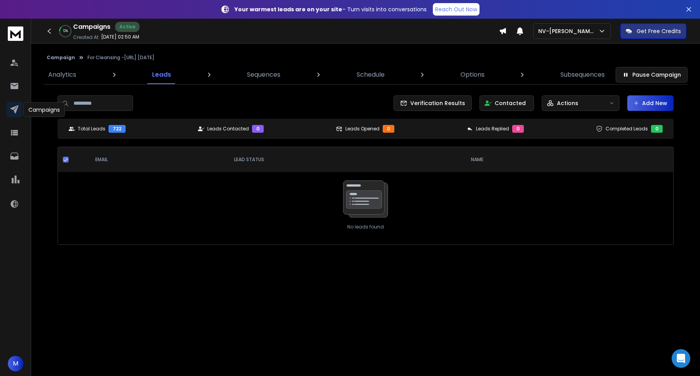
click at [10, 102] on link at bounding box center [15, 109] width 16 height 16
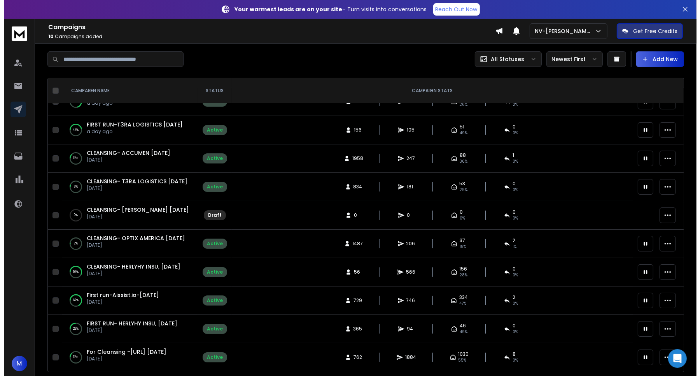
scroll to position [23, 0]
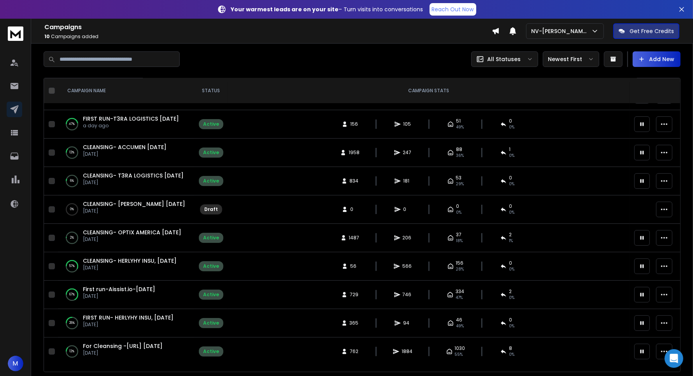
click at [129, 292] on span "First run-Aissist.io-[DATE]" at bounding box center [119, 289] width 72 height 8
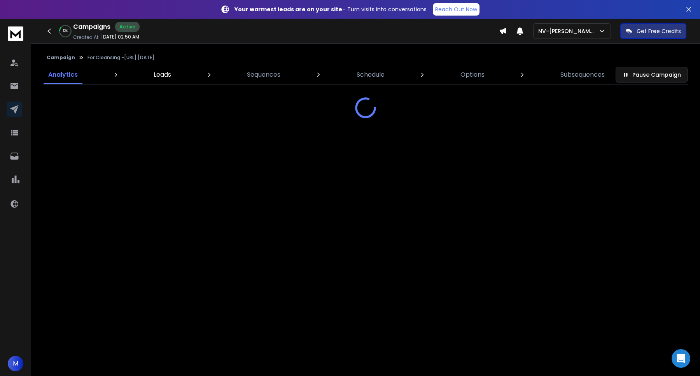
click at [158, 70] on p "Leads" at bounding box center [162, 74] width 17 height 9
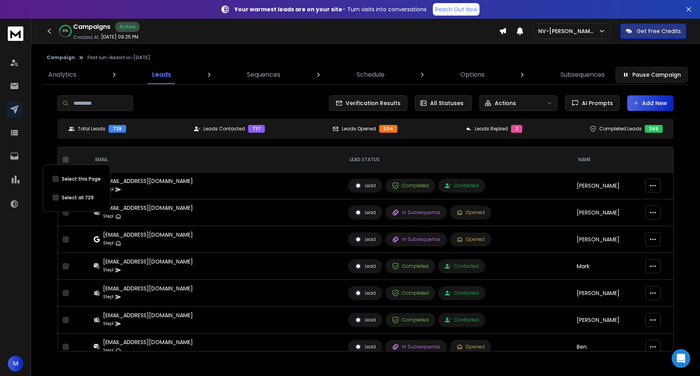
click at [58, 199] on button "Select this Page" at bounding box center [55, 197] width 6 height 6
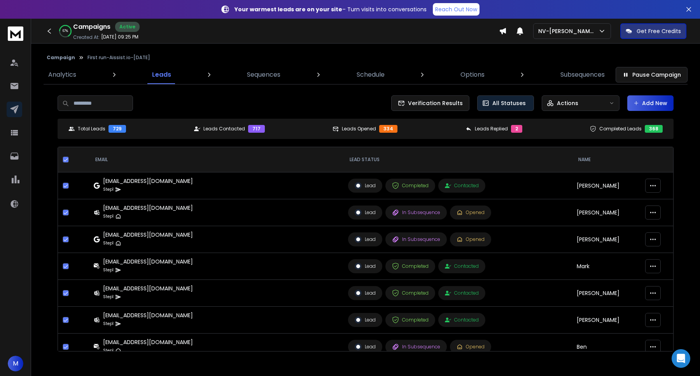
click at [504, 100] on p "All Statuses" at bounding box center [508, 103] width 33 height 8
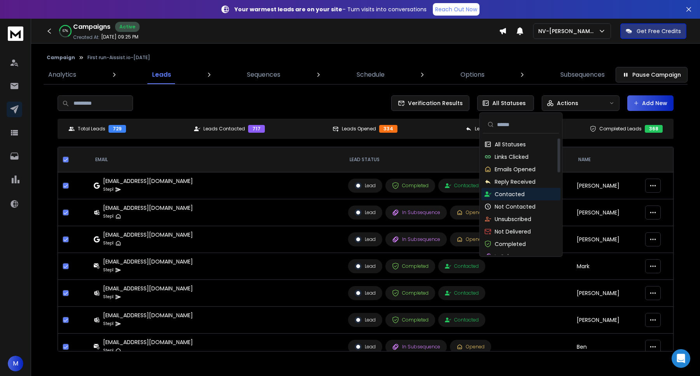
click at [507, 189] on div "Contacted" at bounding box center [520, 194] width 79 height 12
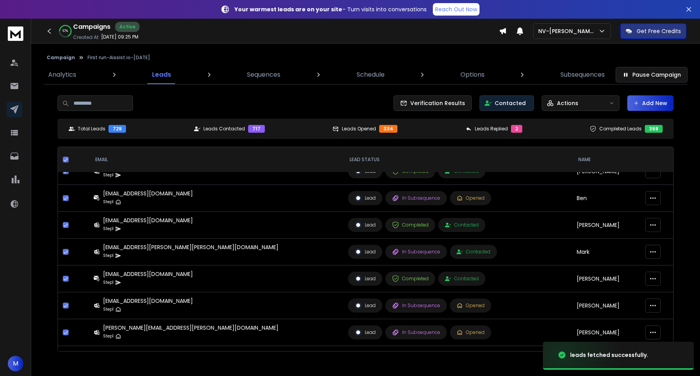
scroll to position [146, 0]
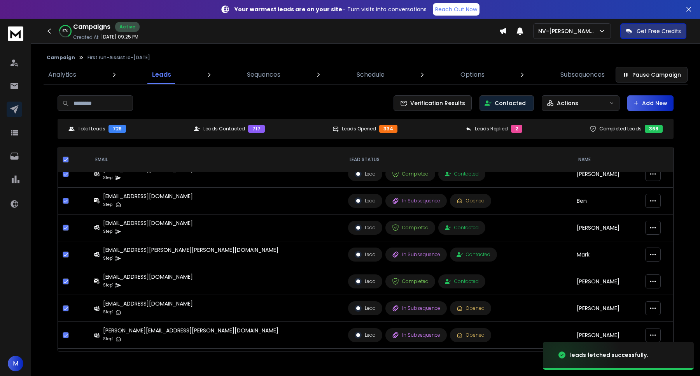
click at [507, 101] on p "Contacted" at bounding box center [510, 103] width 31 height 8
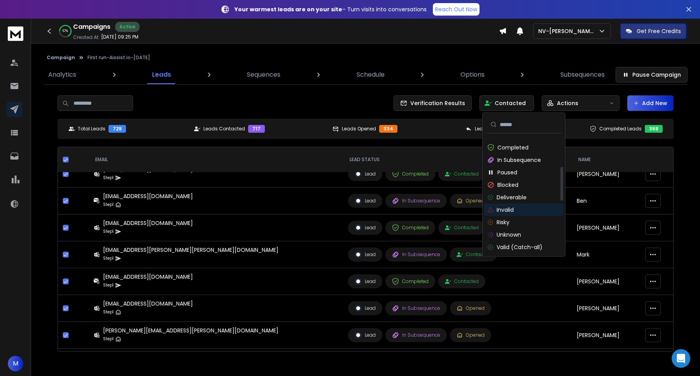
scroll to position [97, 0]
click at [514, 180] on p "Blocked" at bounding box center [507, 184] width 21 height 8
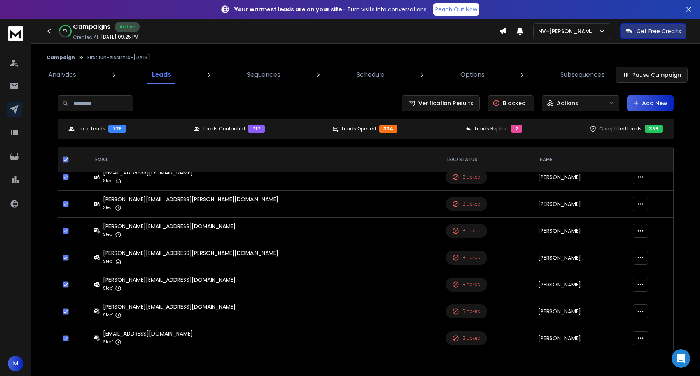
scroll to position [0, 0]
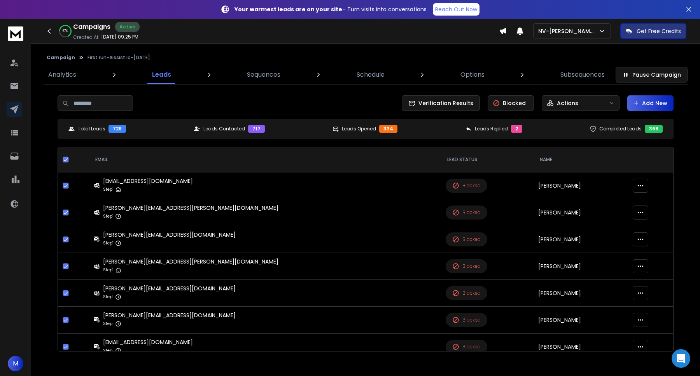
click at [157, 189] on div "Step 1" at bounding box center [148, 189] width 90 height 8
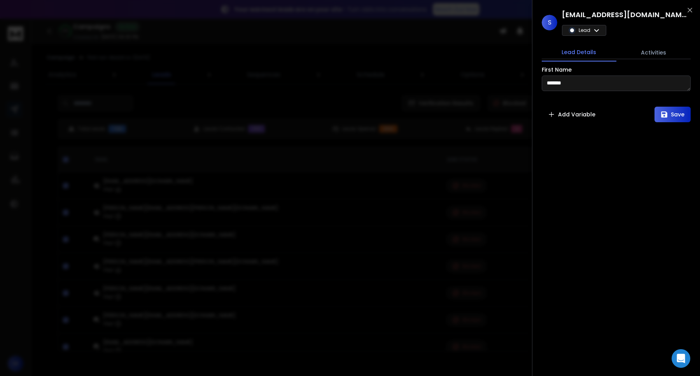
click at [592, 12] on h1 "sarora@liquidagents.com" at bounding box center [624, 14] width 124 height 11
click at [368, 150] on div at bounding box center [350, 188] width 700 height 376
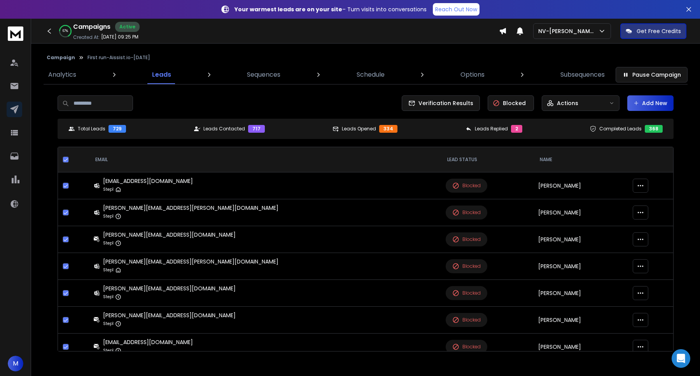
click at [129, 208] on div "gary.gluzberg@examinetics.com" at bounding box center [190, 208] width 175 height 8
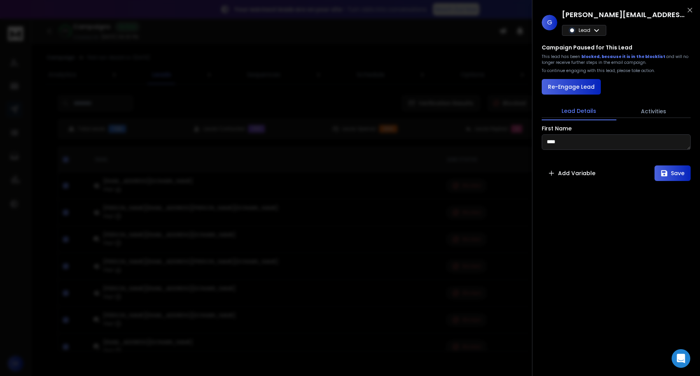
click at [642, 8] on div "Multi Select Table Sheet G gary.gluzberg@examinetics.com Lead Campaign Paused f…" at bounding box center [616, 188] width 168 height 376
click at [642, 7] on div "Multi Select Table Sheet G gary.gluzberg@examinetics.com Lead Campaign Paused f…" at bounding box center [616, 188] width 168 height 376
click at [640, 7] on div "Multi Select Table Sheet G gary.gluzberg@examinetics.com Lead Campaign Paused f…" at bounding box center [616, 188] width 168 height 376
click at [630, 14] on h1 "gary.gluzberg@examinetics.com" at bounding box center [624, 14] width 124 height 11
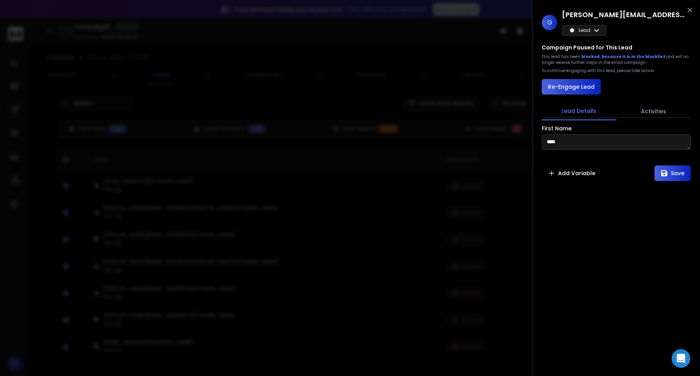
click at [631, 12] on h1 "gary.gluzberg@examinetics.com" at bounding box center [624, 14] width 124 height 11
click at [347, 214] on div at bounding box center [350, 188] width 700 height 376
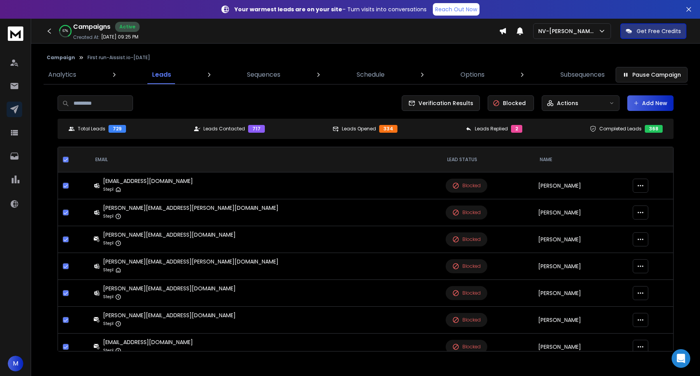
click at [144, 242] on div "Step 1" at bounding box center [169, 243] width 133 height 8
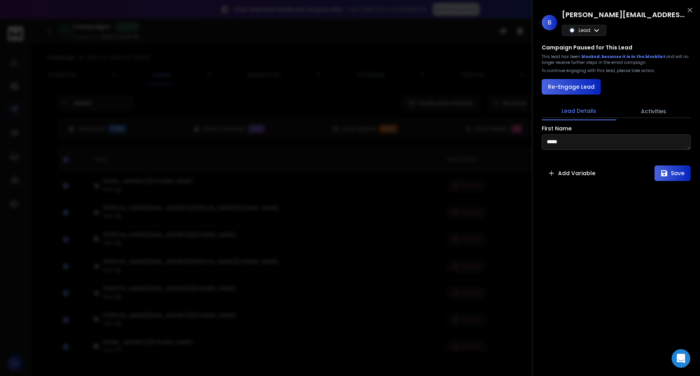
click at [613, 12] on h1 "bkhan@neighborhoodhealthva.org" at bounding box center [624, 14] width 124 height 11
click at [395, 182] on div at bounding box center [350, 188] width 700 height 376
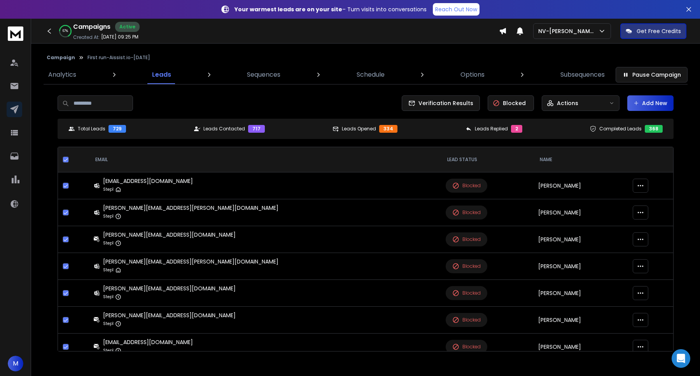
click at [136, 263] on div "jackson.griggs@wacofamilymedicine.org" at bounding box center [190, 261] width 175 height 8
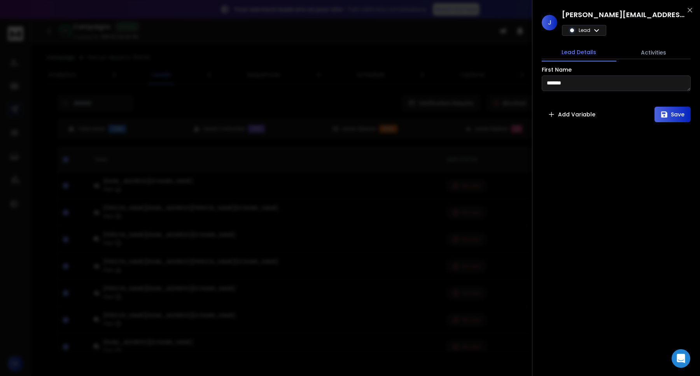
click at [567, 14] on h1 "jackson.griggs@wacofamilymedicine.org" at bounding box center [624, 14] width 124 height 11
click at [345, 206] on div at bounding box center [350, 188] width 700 height 376
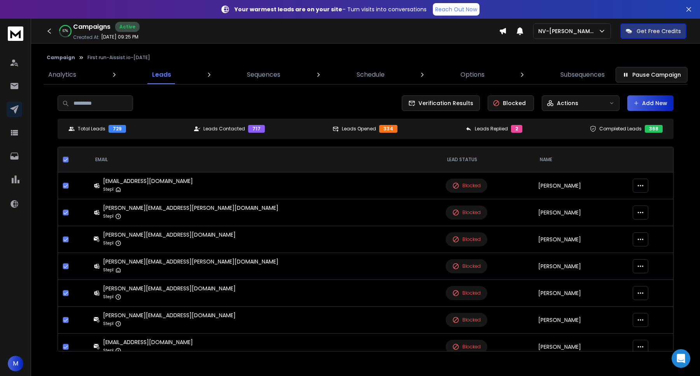
click at [137, 289] on div "spenney@dynastyfp.com" at bounding box center [169, 288] width 133 height 8
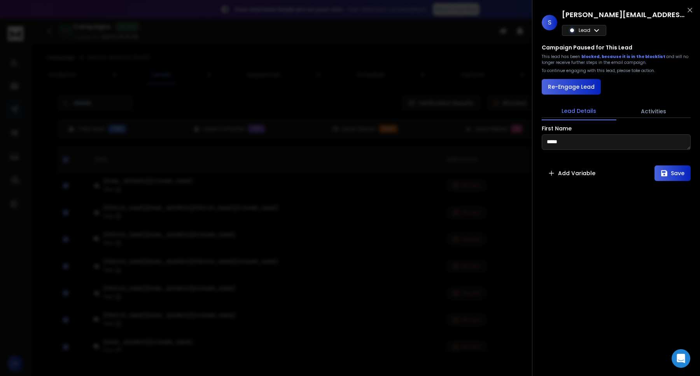
click at [623, 14] on h1 "spenney@dynastyfp.com" at bounding box center [624, 14] width 124 height 11
drag, startPoint x: 319, startPoint y: 209, endPoint x: 308, endPoint y: 206, distance: 10.8
click at [320, 209] on div at bounding box center [350, 188] width 700 height 376
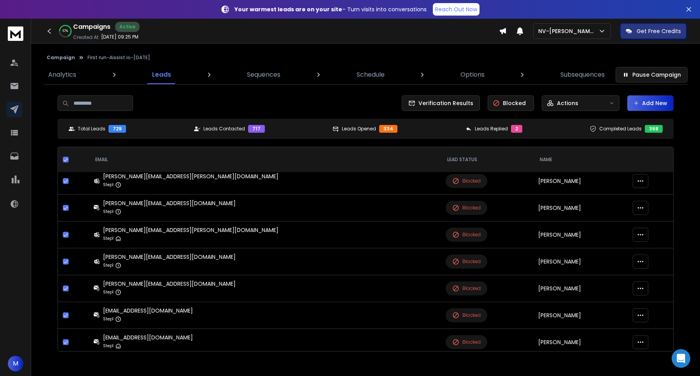
scroll to position [49, 0]
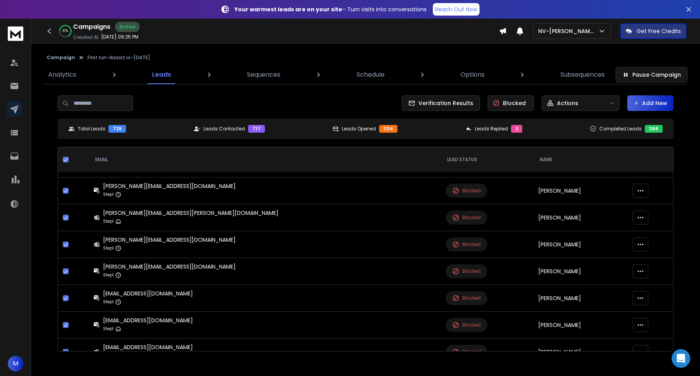
click at [154, 268] on div "abenson@bardavon.com" at bounding box center [169, 266] width 133 height 8
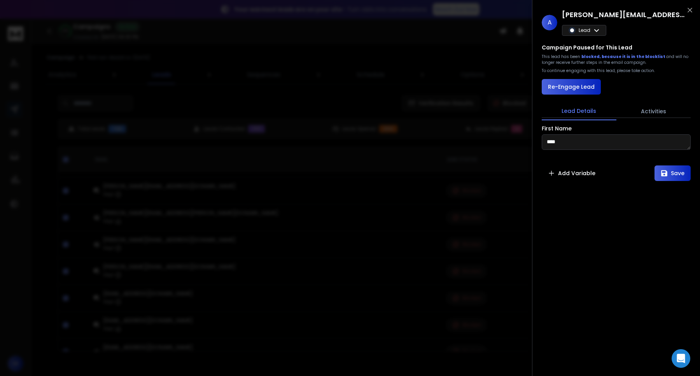
click at [620, 14] on h1 "abenson@bardavon.com" at bounding box center [624, 14] width 124 height 11
click at [458, 195] on div at bounding box center [350, 188] width 700 height 376
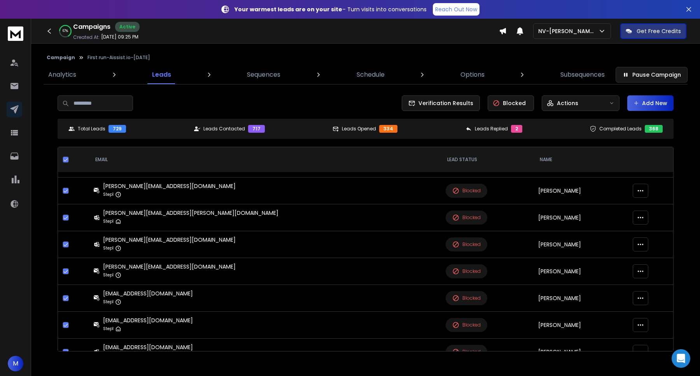
click at [131, 297] on div "billingsupport@acd.net" at bounding box center [148, 293] width 90 height 8
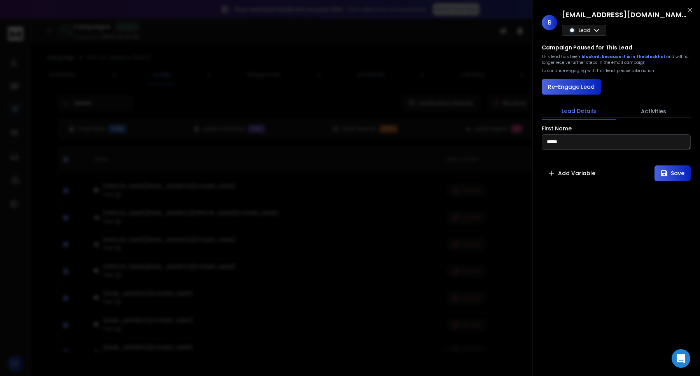
click at [601, 14] on h1 "billingsupport@acd.net" at bounding box center [624, 14] width 124 height 11
click at [415, 211] on div at bounding box center [350, 188] width 700 height 376
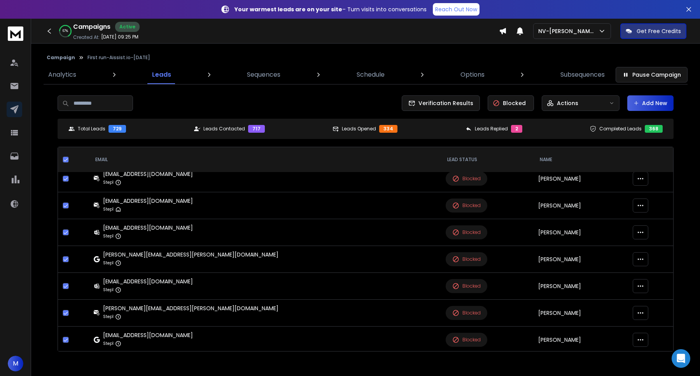
scroll to position [146, 0]
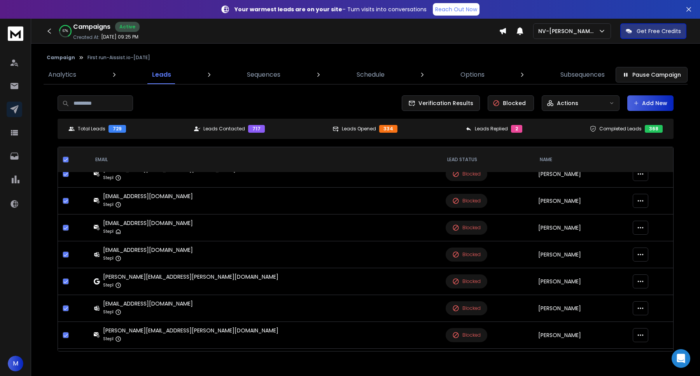
click at [198, 232] on div "krooney@unitedone.org Step 1" at bounding box center [265, 227] width 343 height 17
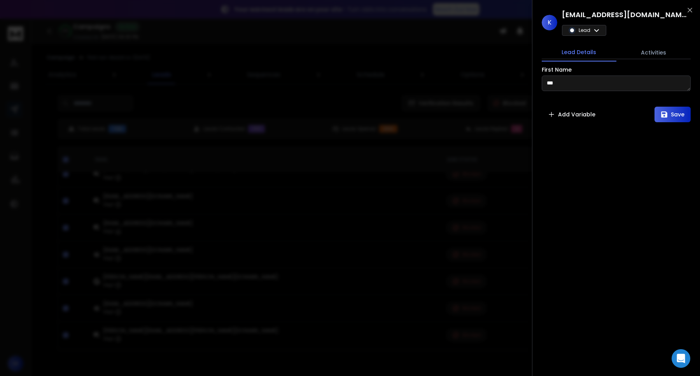
click at [608, 14] on h1 "krooney@unitedone.org" at bounding box center [624, 14] width 124 height 11
drag, startPoint x: 333, startPoint y: 177, endPoint x: 334, endPoint y: 171, distance: 5.5
click at [334, 176] on div at bounding box center [350, 188] width 700 height 376
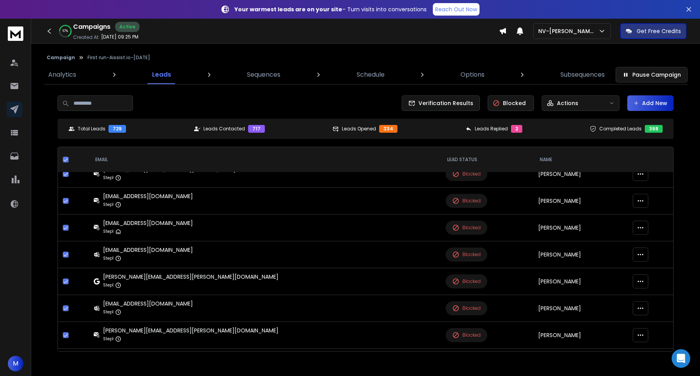
click at [164, 255] on div "jswift@buxtonco.com Step 1" at bounding box center [265, 254] width 343 height 17
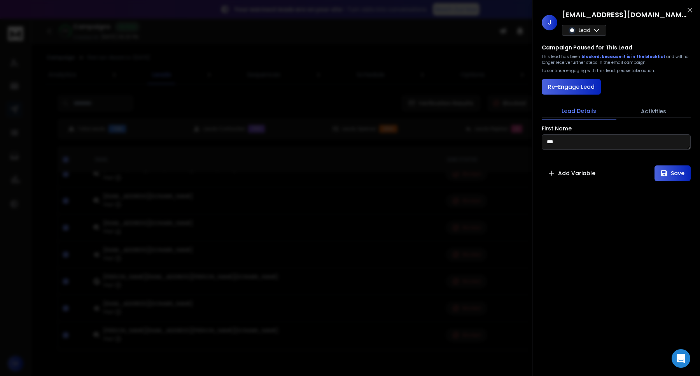
click at [614, 8] on div "Multi Select Table Sheet J jswift@buxtonco.com Lead Campaign Paused for This Le…" at bounding box center [616, 188] width 168 height 376
click at [333, 214] on div at bounding box center [350, 188] width 700 height 376
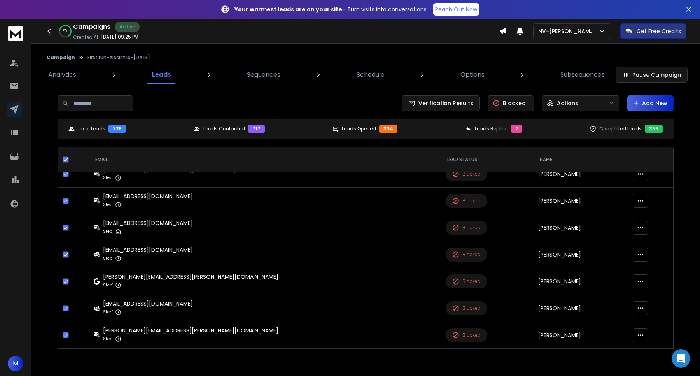
click at [154, 276] on div "gill.pratt@tri.global" at bounding box center [190, 277] width 175 height 8
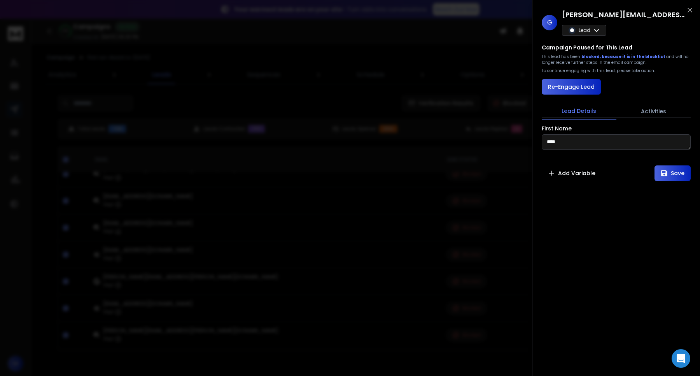
click at [602, 10] on h1 "gill.pratt@tri.global" at bounding box center [624, 14] width 124 height 11
drag, startPoint x: 420, startPoint y: 177, endPoint x: 410, endPoint y: 173, distance: 11.0
click at [420, 177] on div at bounding box center [350, 188] width 700 height 376
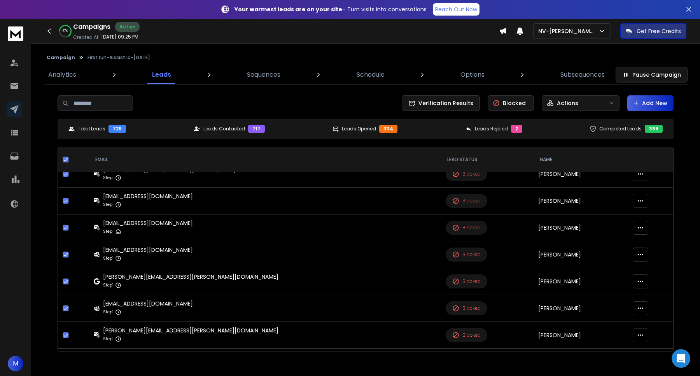
click at [173, 308] on div "williamweik@fixbones.com Step 1" at bounding box center [148, 307] width 90 height 17
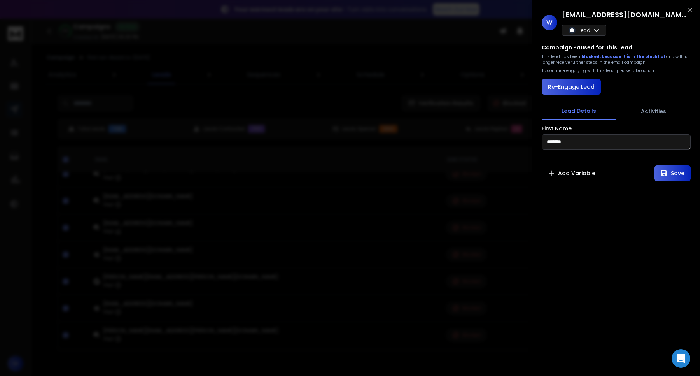
click at [617, 16] on h1 "williamweik@fixbones.com" at bounding box center [624, 14] width 124 height 11
drag, startPoint x: 275, startPoint y: 199, endPoint x: 183, endPoint y: 288, distance: 128.4
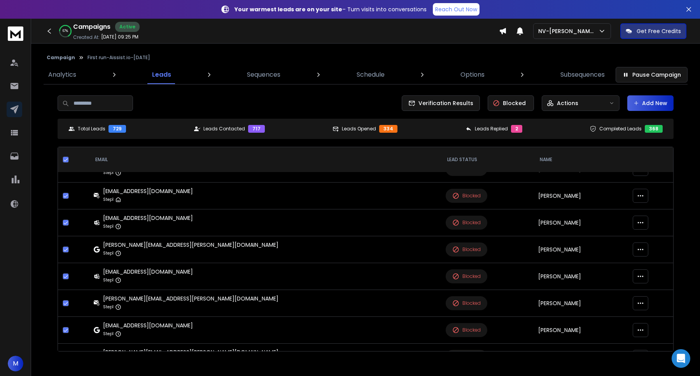
scroll to position [194, 0]
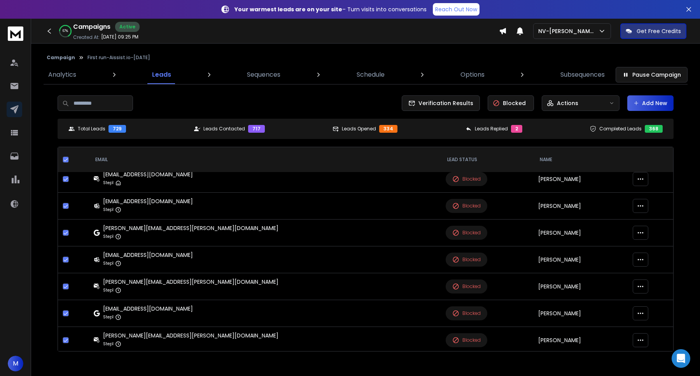
click at [221, 282] on div "greg.spencer@technologent.com Step 1" at bounding box center [265, 286] width 343 height 17
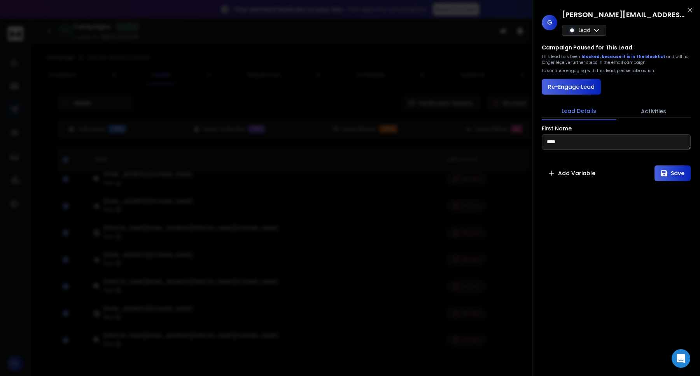
click at [619, 10] on h1 "greg.spencer@technologent.com" at bounding box center [624, 14] width 124 height 11
click at [394, 223] on div at bounding box center [350, 188] width 700 height 376
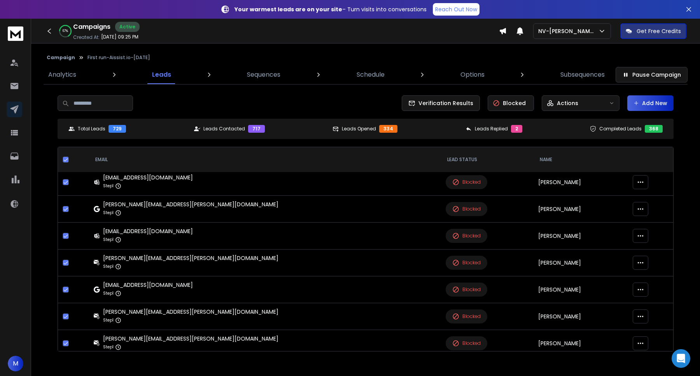
scroll to position [231, 0]
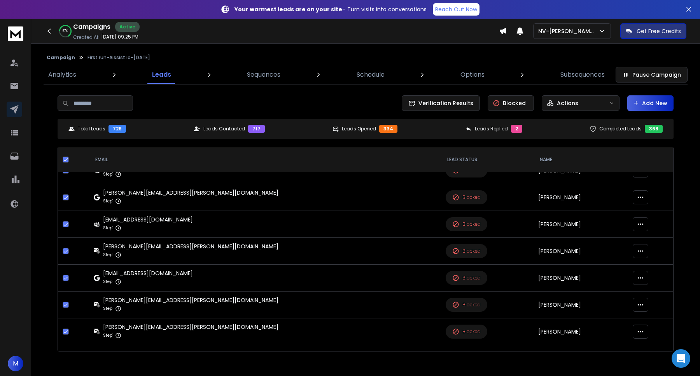
click at [208, 269] on div "jgray@riskalyze.com Step 1" at bounding box center [265, 277] width 343 height 17
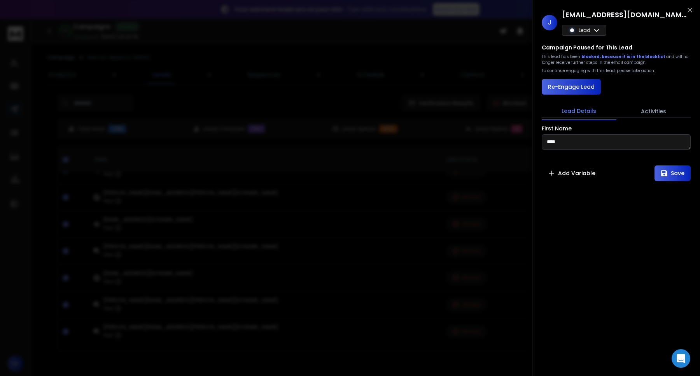
click at [626, 18] on h1 "jgray@riskalyze.com" at bounding box center [624, 14] width 124 height 11
click at [349, 228] on div at bounding box center [350, 188] width 700 height 376
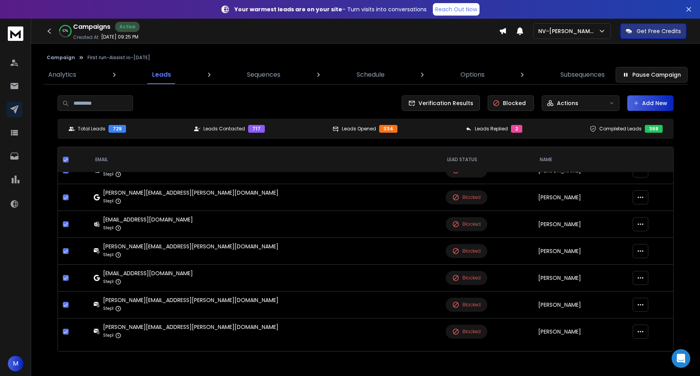
click at [141, 303] on div "jason.reyes@technologent.com" at bounding box center [190, 300] width 175 height 8
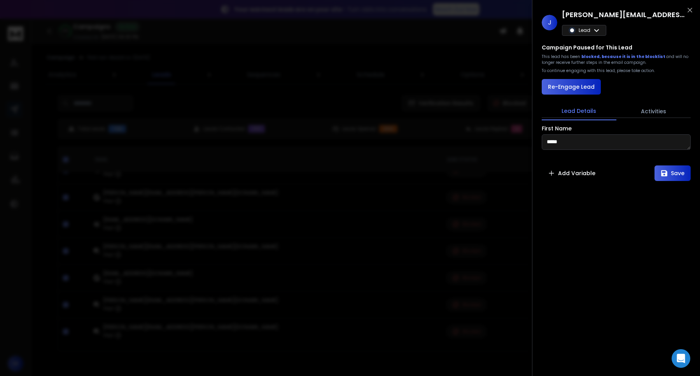
click at [616, 11] on h1 "jason.reyes@technologent.com" at bounding box center [624, 14] width 124 height 11
click at [347, 234] on div at bounding box center [350, 188] width 700 height 376
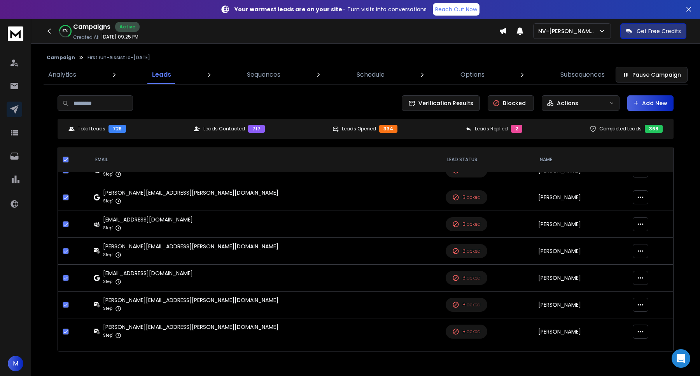
click at [191, 327] on div "jon.keller@technologent.com Step 1" at bounding box center [265, 331] width 343 height 17
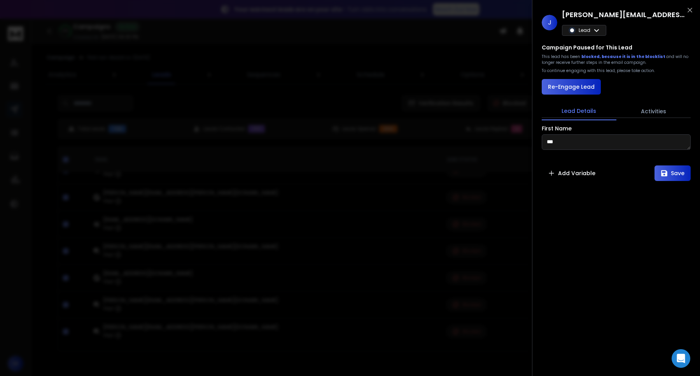
click at [589, 12] on h1 "jon.keller@technologent.com" at bounding box center [624, 14] width 124 height 11
click at [361, 189] on div at bounding box center [350, 188] width 700 height 376
